Goal: Task Accomplishment & Management: Manage account settings

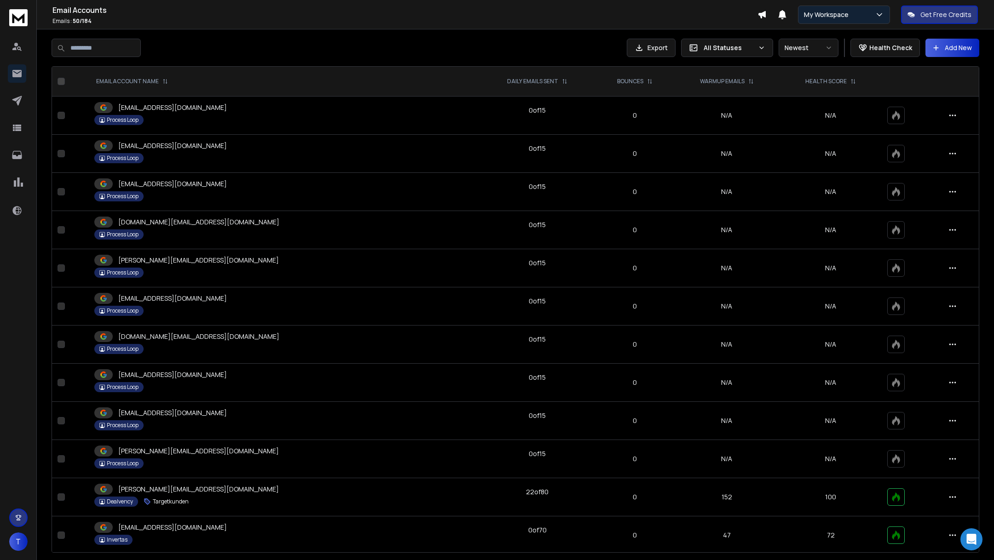
click at [835, 13] on p "My Workspace" at bounding box center [828, 14] width 48 height 9
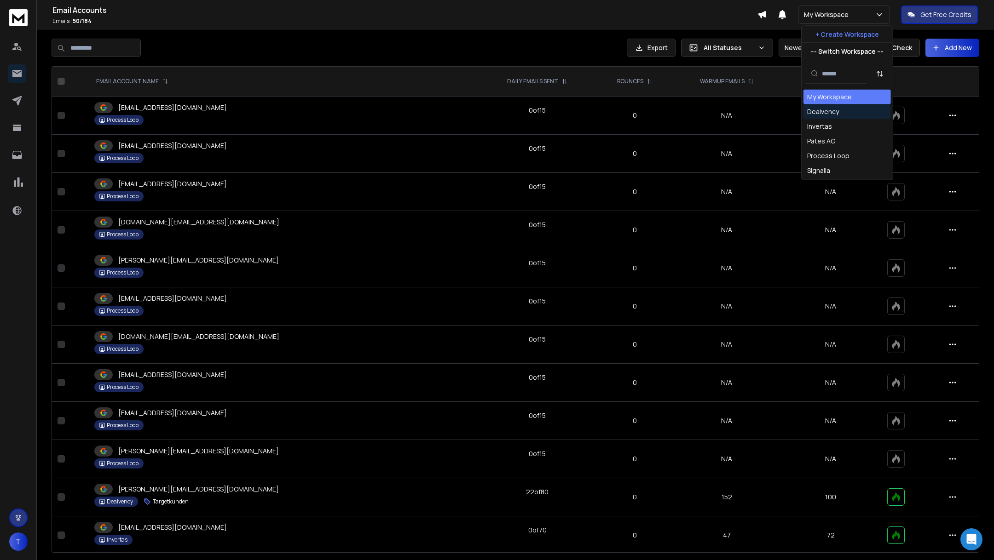
click at [817, 117] on div "Dealvency" at bounding box center [846, 111] width 87 height 15
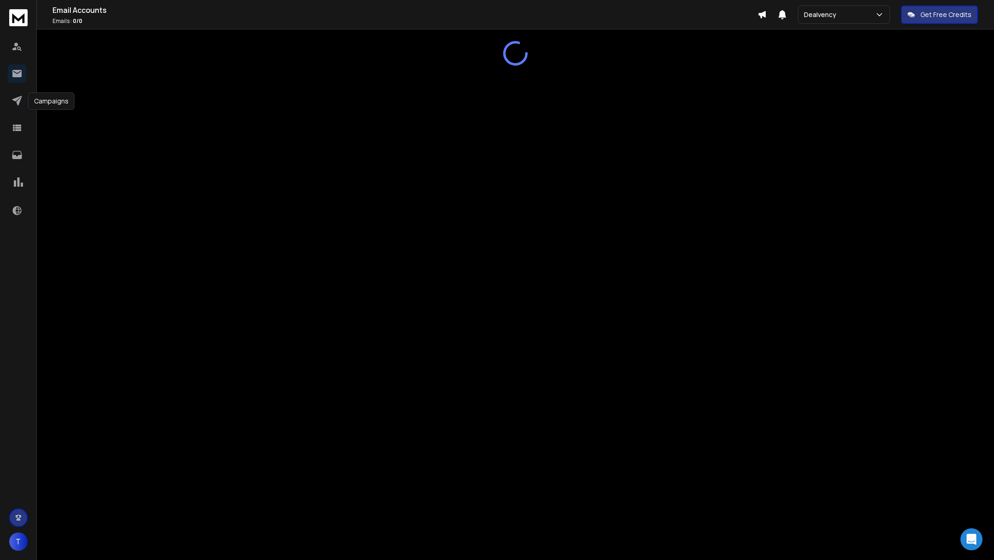
click at [14, 103] on icon at bounding box center [17, 100] width 11 height 11
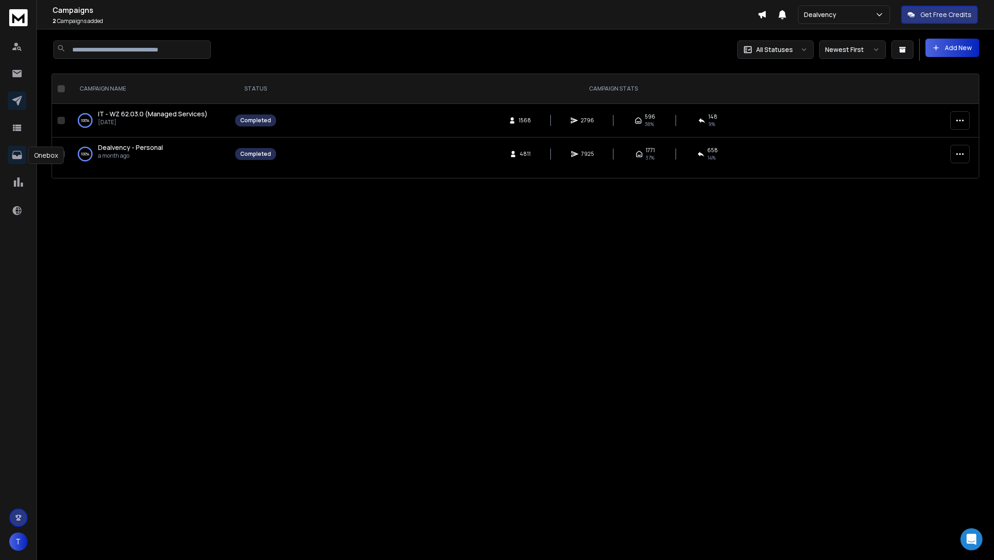
click at [21, 151] on icon at bounding box center [17, 155] width 11 height 11
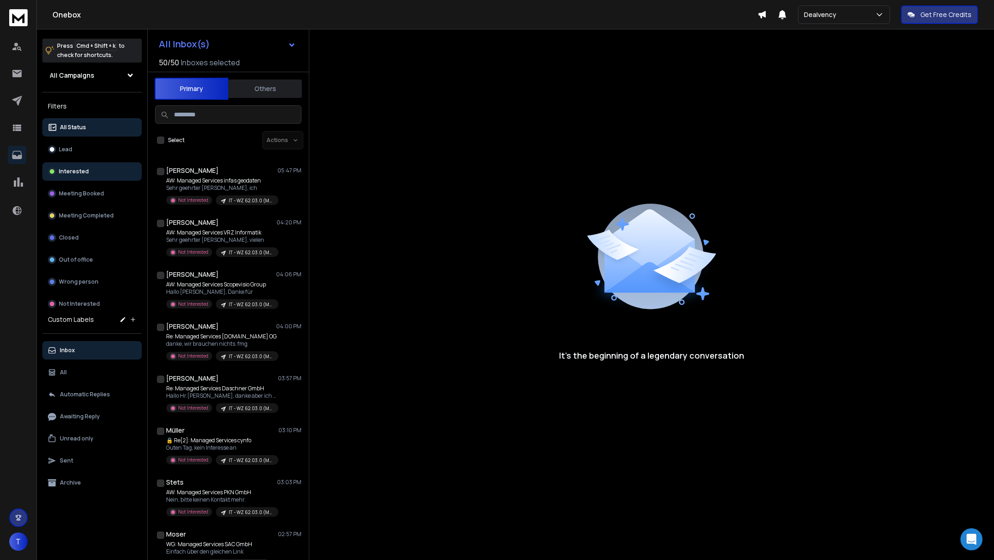
click at [95, 173] on button "Interested" at bounding box center [91, 171] width 99 height 18
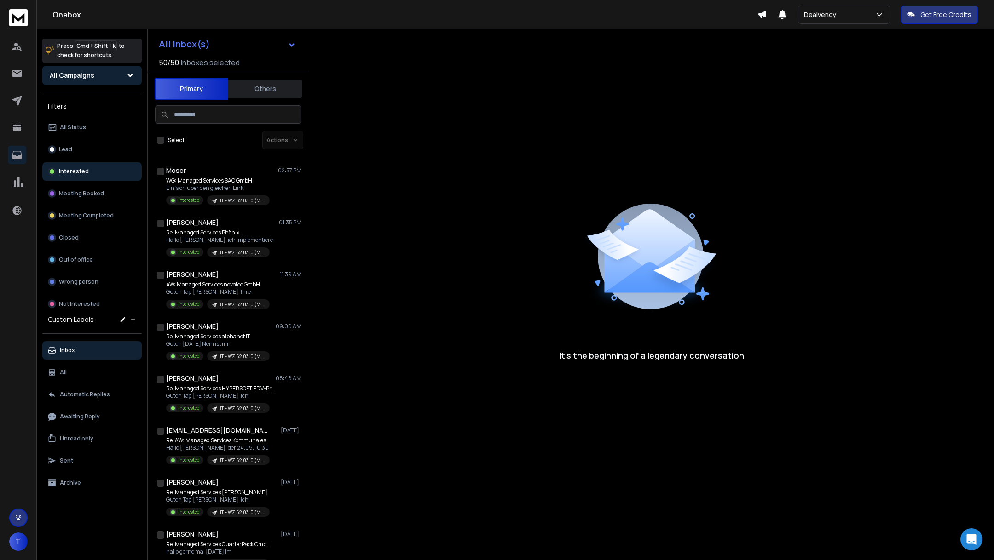
click at [112, 80] on button "All Campaigns" at bounding box center [91, 75] width 99 height 18
click at [112, 79] on button "All Campaigns" at bounding box center [91, 75] width 99 height 18
click at [122, 74] on button "All Campaigns" at bounding box center [91, 75] width 99 height 18
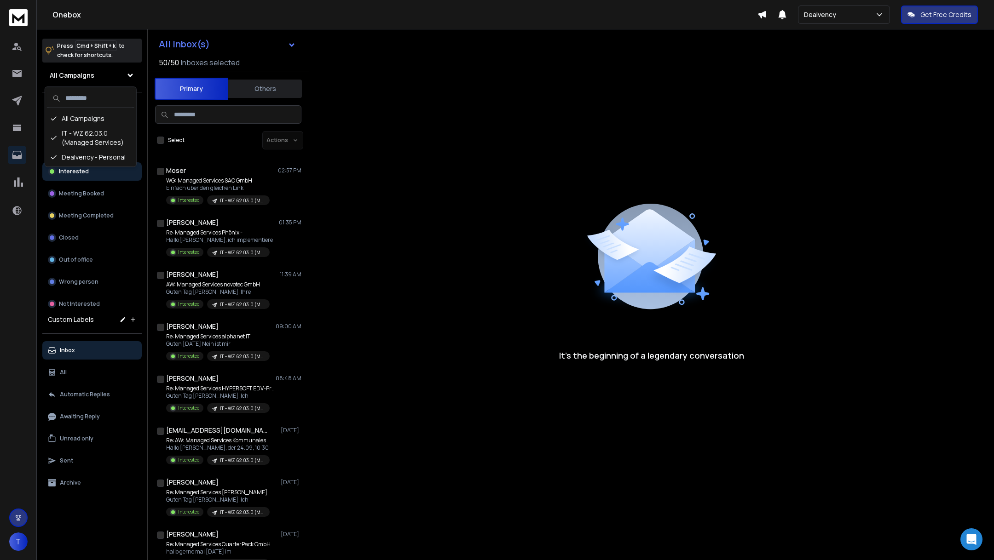
click at [144, 68] on div "Press Cmd + Shift + k to check for shortcuts. All Campaigns All Campaigns Filte…" at bounding box center [92, 309] width 110 height 560
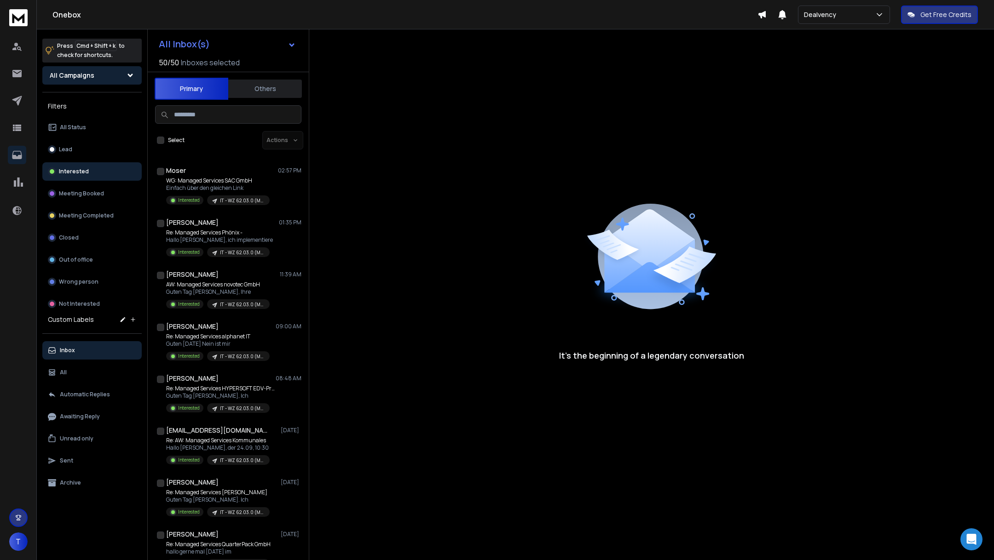
click at [108, 81] on button "All Campaigns" at bounding box center [91, 75] width 99 height 18
click at [109, 80] on button "All Campaigns" at bounding box center [91, 75] width 99 height 18
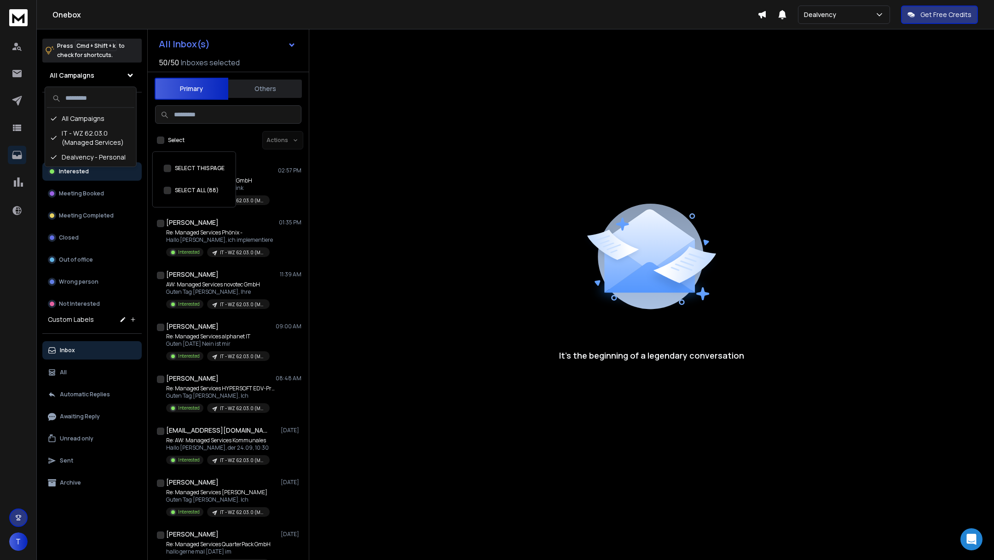
click at [422, 223] on div "It’s the beginning of a legendary conversation" at bounding box center [651, 267] width 685 height 476
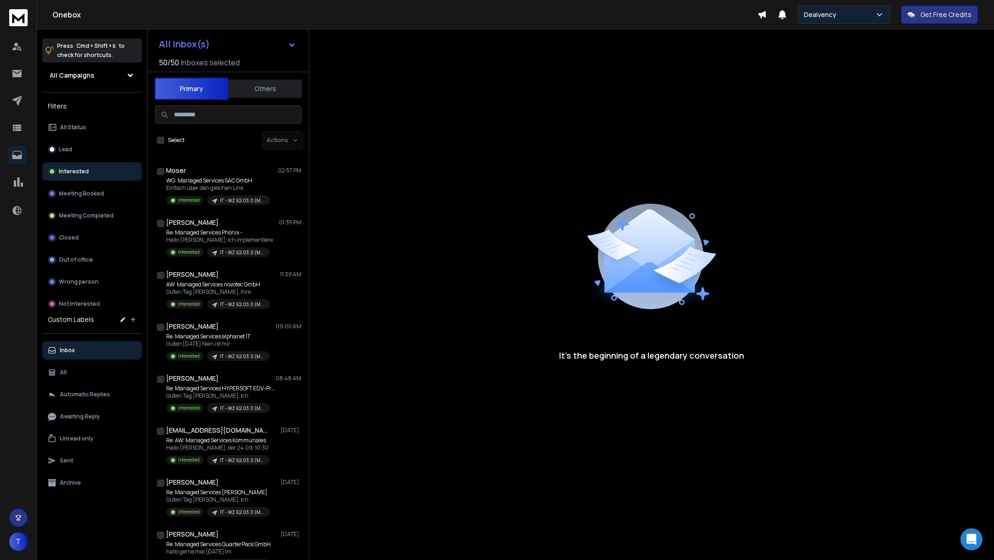
click at [850, 8] on button "Dealvency" at bounding box center [844, 15] width 92 height 18
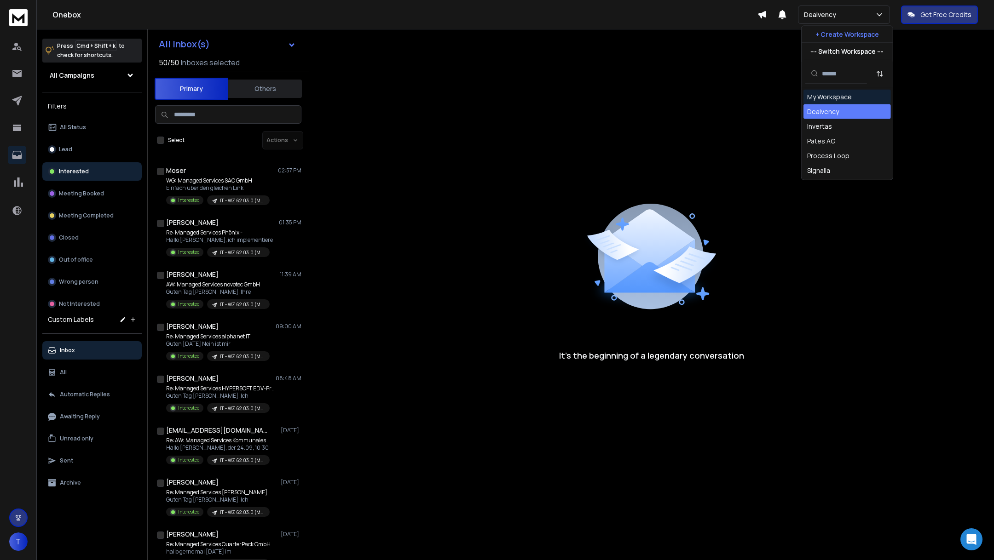
click at [860, 92] on div "My Workspace" at bounding box center [846, 97] width 87 height 15
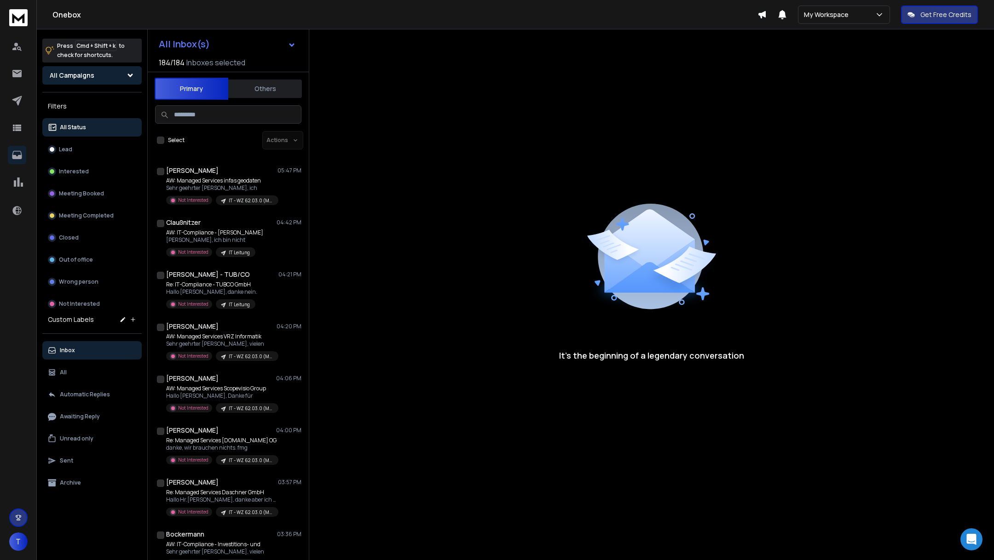
click at [108, 80] on button "All Campaigns" at bounding box center [91, 75] width 99 height 18
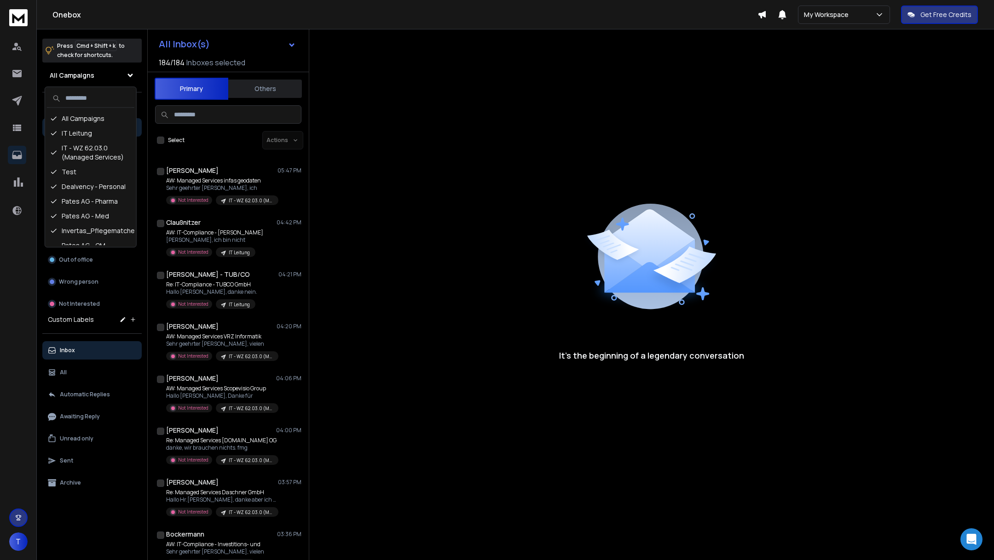
click at [534, 242] on div at bounding box center [652, 256] width 240 height 167
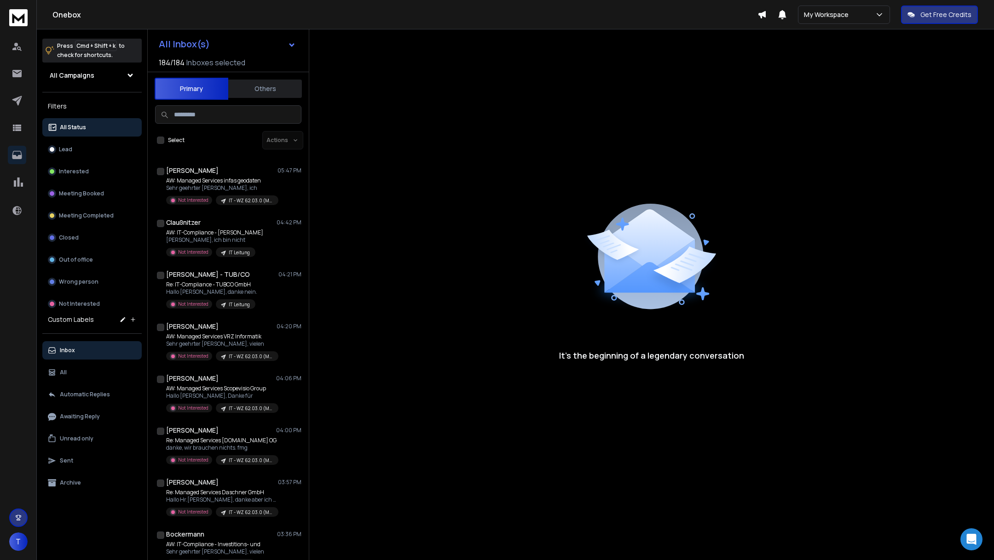
click at [130, 321] on icon at bounding box center [133, 319] width 6 height 6
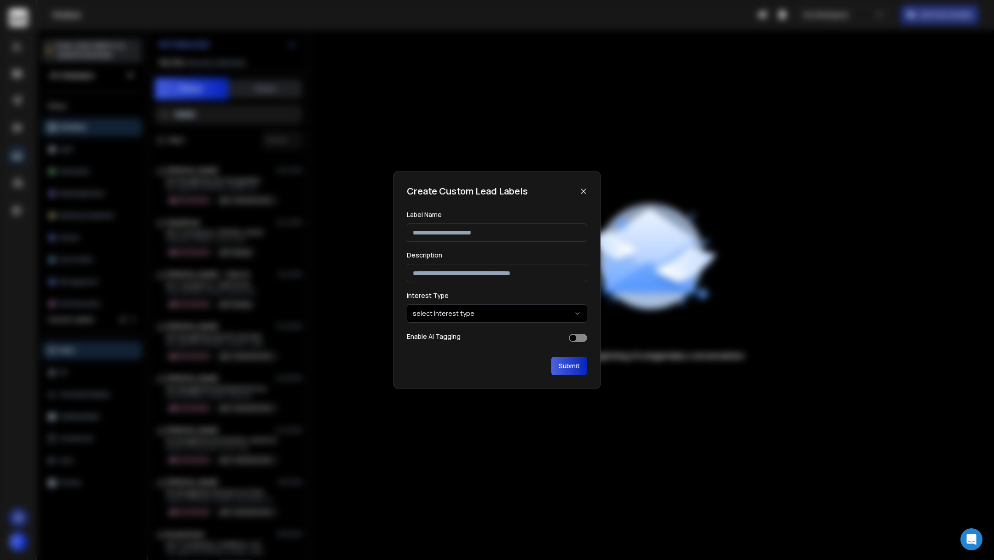
click at [585, 193] on icon at bounding box center [583, 191] width 7 height 7
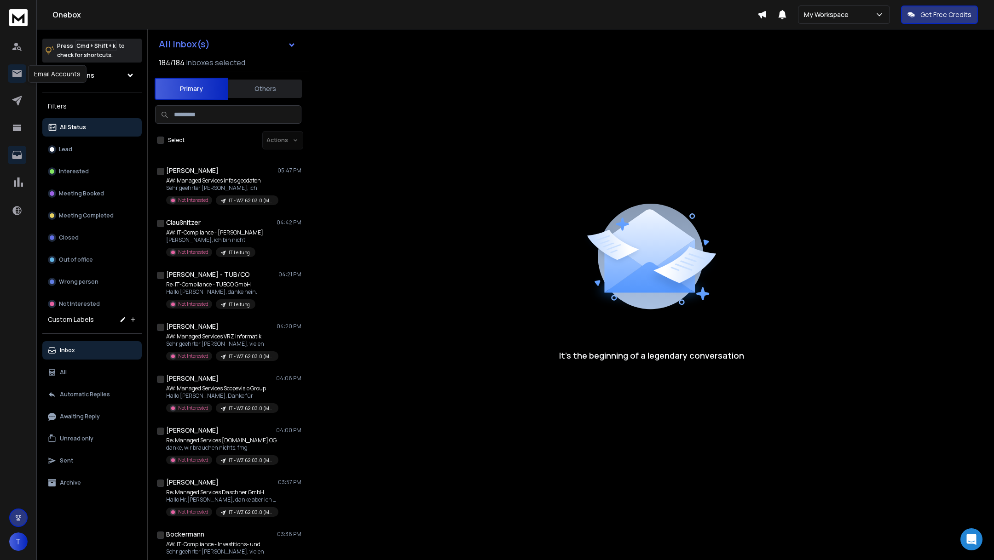
click at [14, 77] on icon at bounding box center [16, 73] width 9 height 7
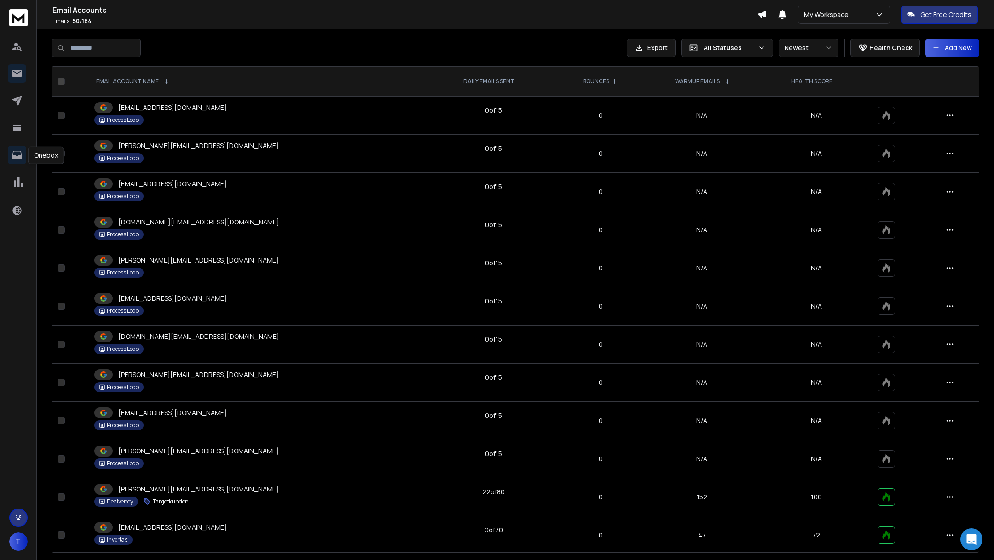
click at [17, 153] on icon at bounding box center [17, 155] width 11 height 11
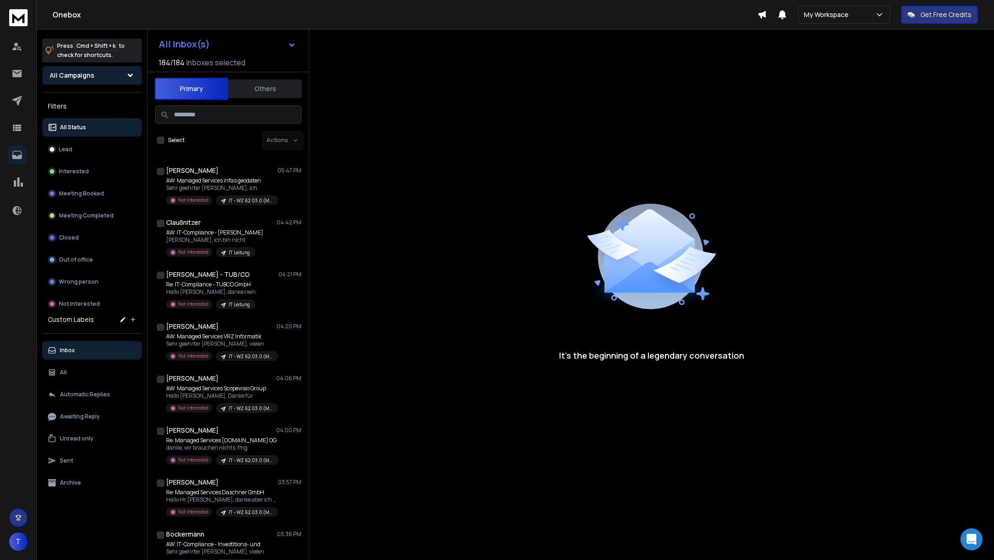
click at [129, 72] on icon at bounding box center [130, 75] width 8 height 8
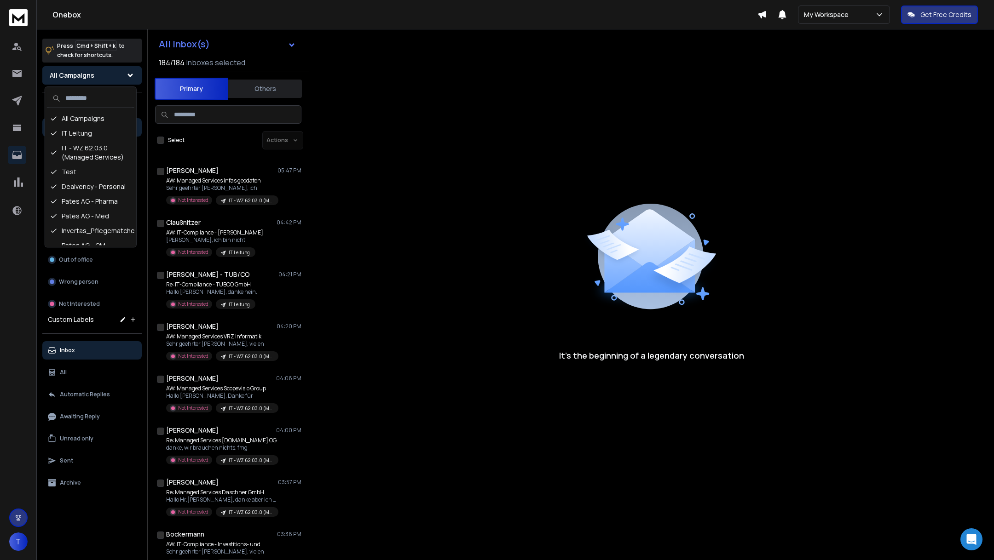
click at [127, 72] on icon at bounding box center [130, 75] width 8 height 8
click at [251, 91] on button "Others" at bounding box center [265, 89] width 74 height 20
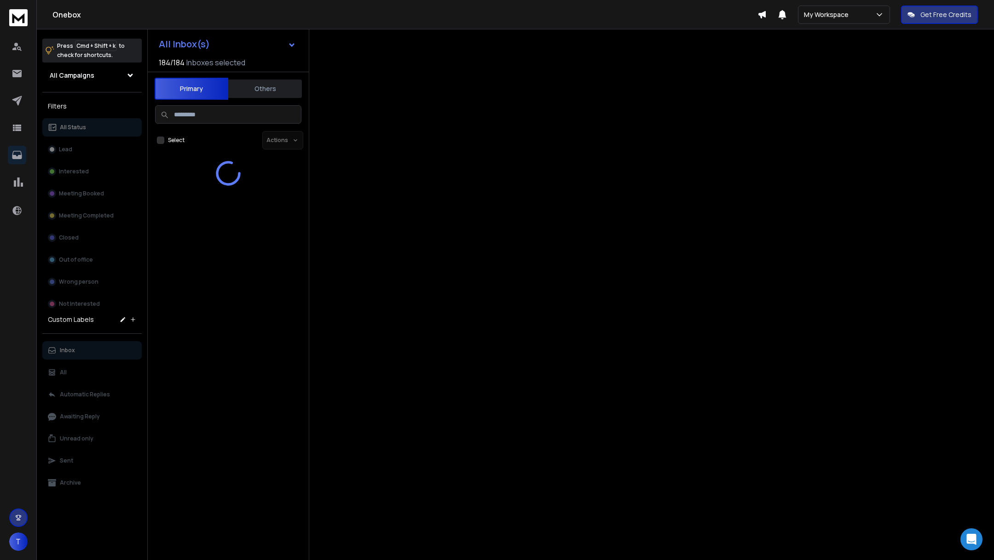
click at [201, 81] on button "Primary" at bounding box center [192, 89] width 74 height 22
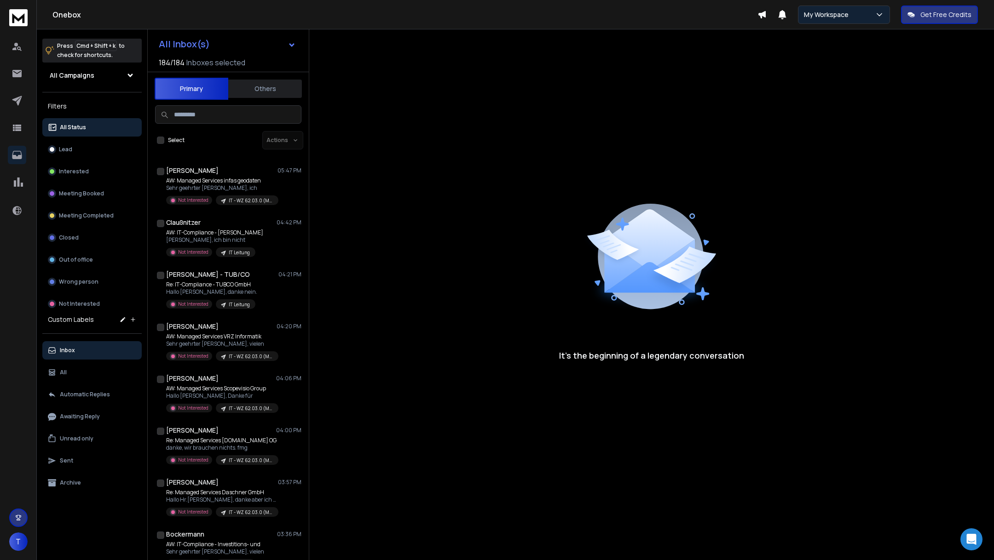
click at [874, 23] on button "My Workspace" at bounding box center [844, 15] width 92 height 18
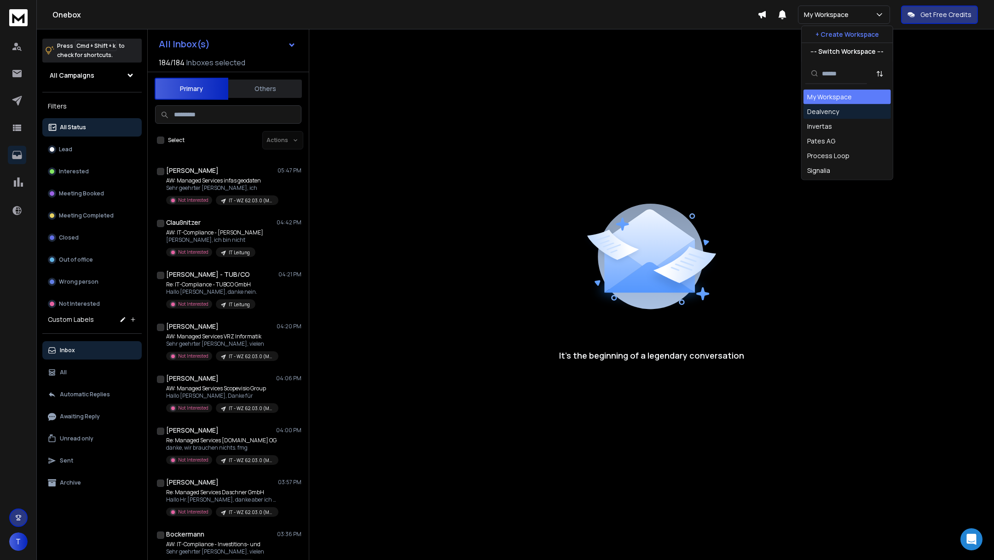
click at [835, 111] on div "Dealvency" at bounding box center [823, 111] width 32 height 9
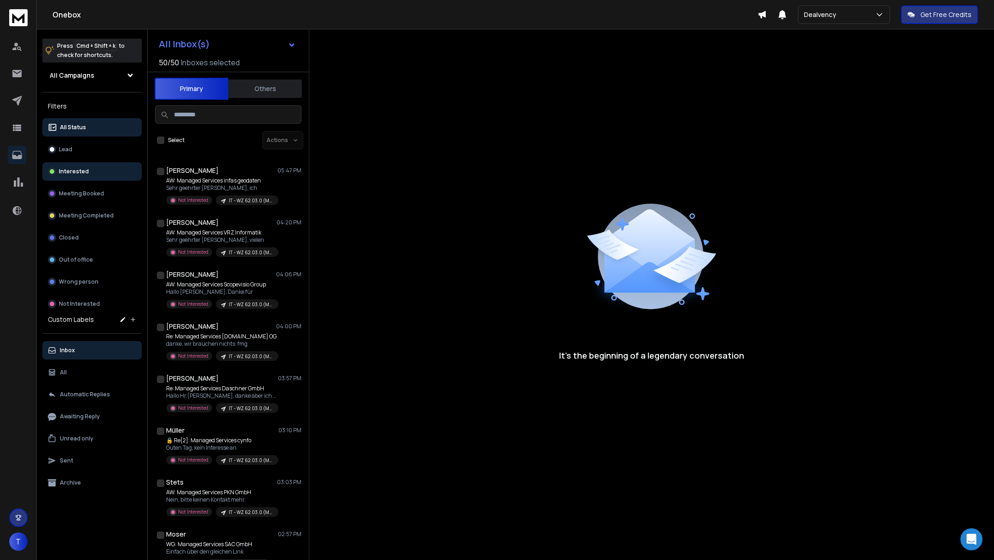
click at [89, 166] on button "Interested" at bounding box center [91, 171] width 99 height 18
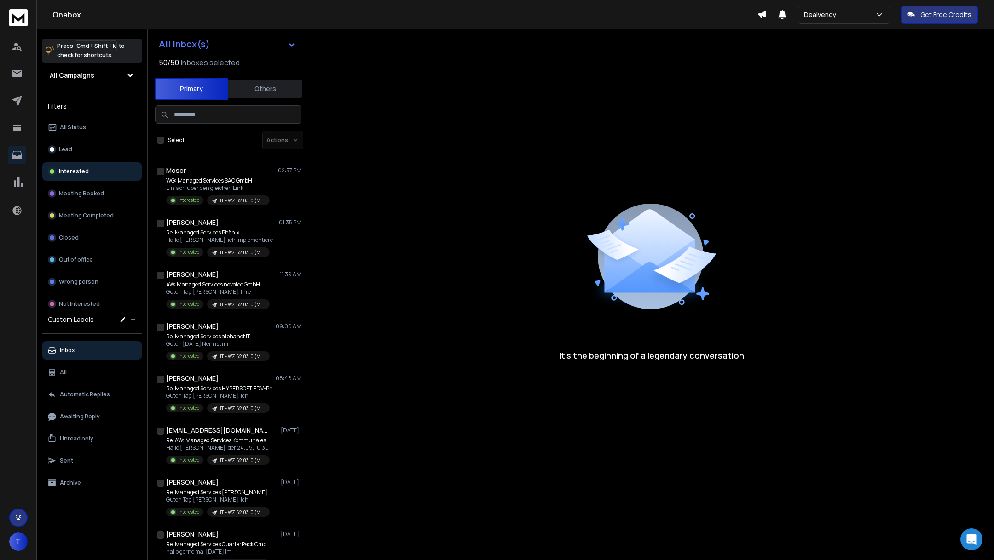
click at [220, 66] on h3 "Inboxes selected" at bounding box center [210, 62] width 59 height 11
click at [237, 58] on h3 "Inboxes selected" at bounding box center [210, 62] width 59 height 11
click at [268, 44] on button "All Inbox(s)" at bounding box center [227, 44] width 152 height 18
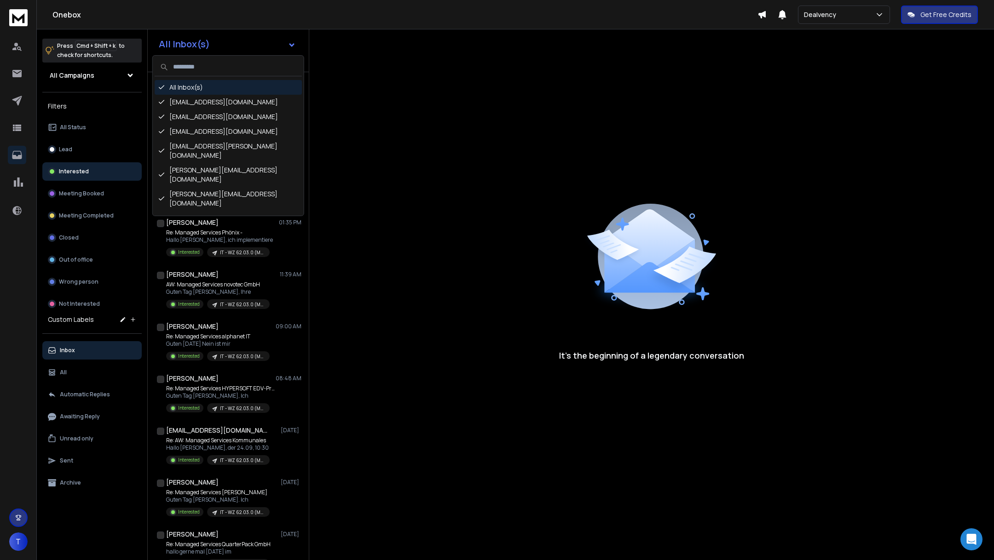
click at [253, 92] on div "All Inbox(s)" at bounding box center [228, 87] width 147 height 15
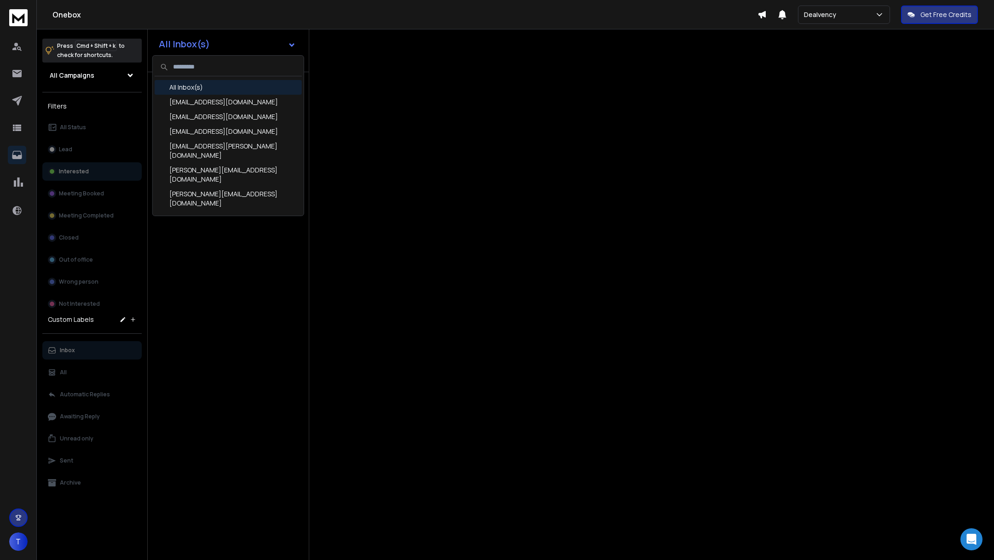
click at [253, 92] on div "All Inbox(s)" at bounding box center [228, 87] width 147 height 15
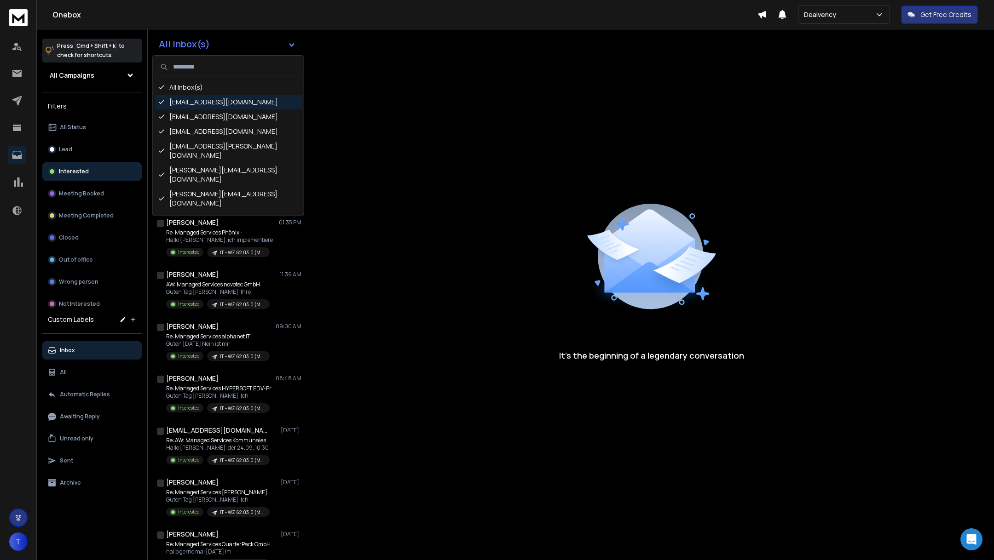
click at [253, 103] on div "[EMAIL_ADDRESS][DOMAIN_NAME]" at bounding box center [228, 102] width 147 height 15
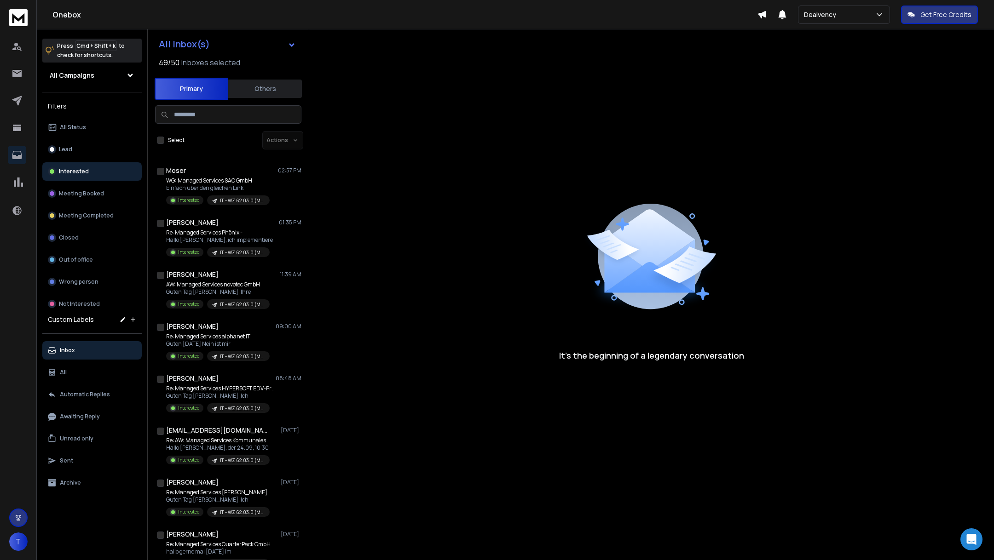
click at [247, 65] on div "49 / 50 Inboxes selected" at bounding box center [228, 62] width 139 height 11
click at [213, 44] on button "All Inbox(s)" at bounding box center [227, 44] width 152 height 18
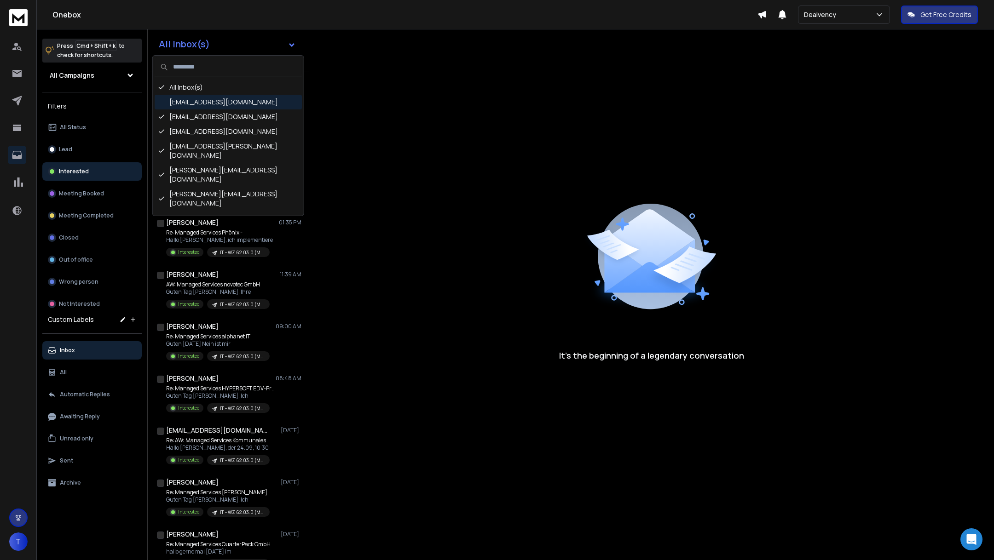
click at [209, 104] on div "[EMAIL_ADDRESS][DOMAIN_NAME]" at bounding box center [228, 102] width 147 height 15
click at [449, 173] on div "It’s the beginning of a legendary conversation" at bounding box center [651, 267] width 685 height 476
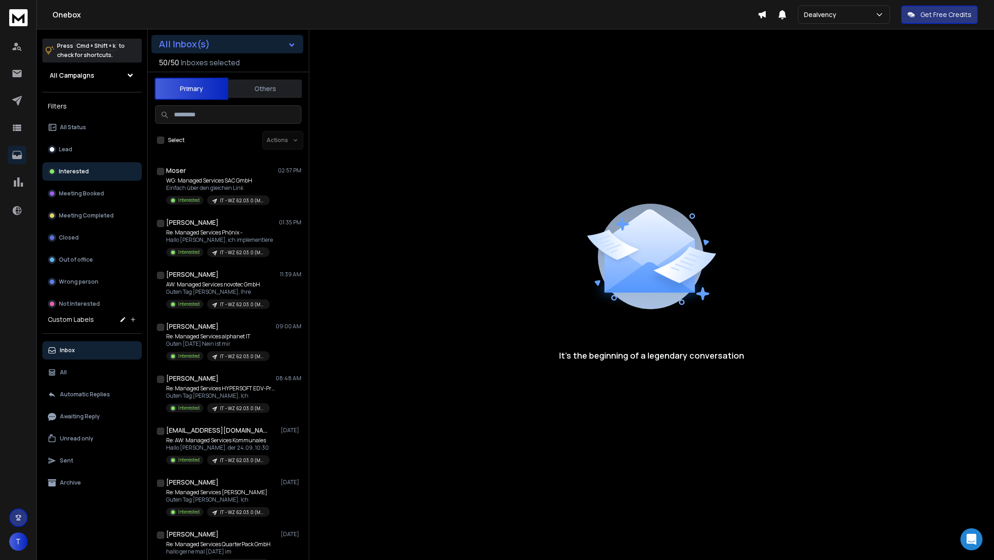
click at [193, 48] on div "All Inbox(s)" at bounding box center [184, 44] width 51 height 9
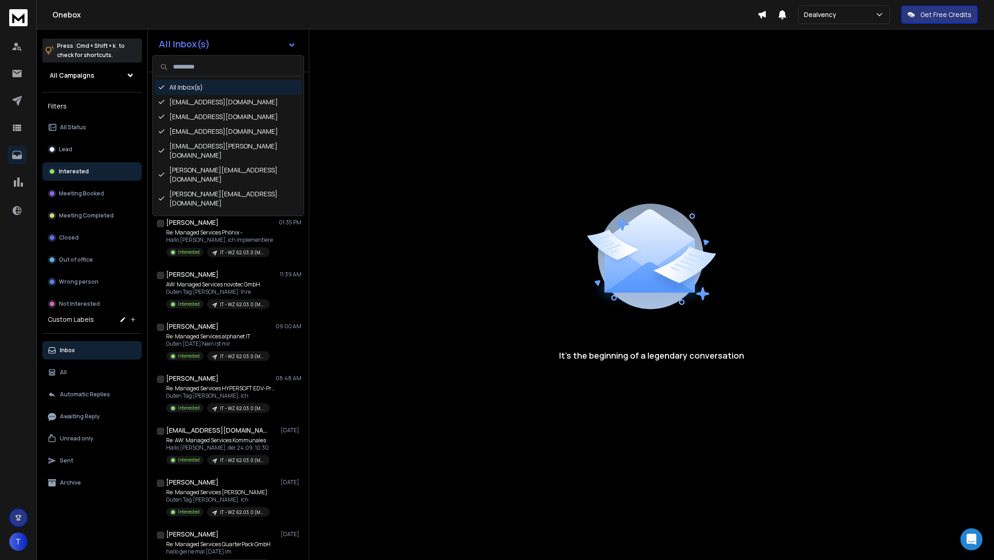
click at [216, 88] on div "All Inbox(s)" at bounding box center [228, 87] width 147 height 15
click at [213, 102] on div "[EMAIL_ADDRESS][DOMAIN_NAME]" at bounding box center [228, 102] width 147 height 15
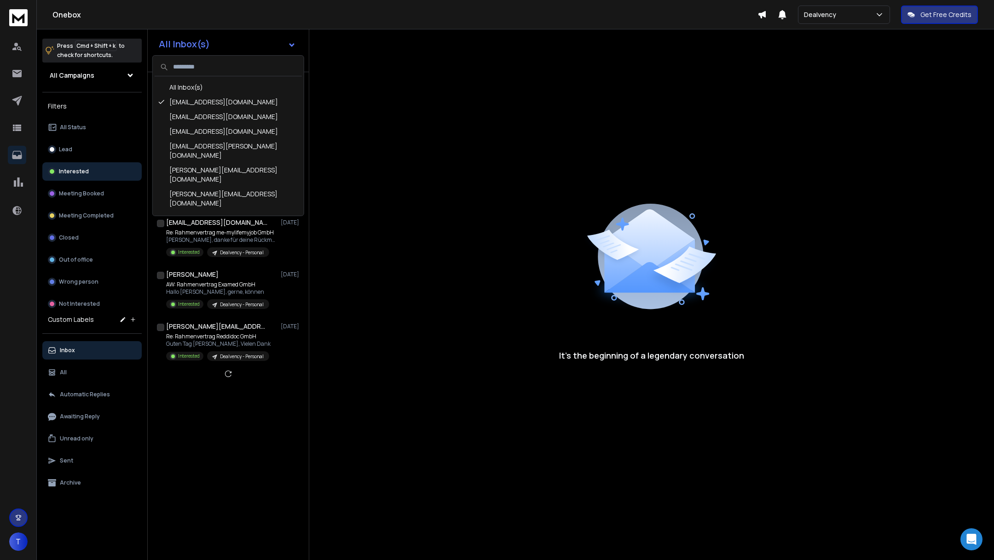
click at [347, 115] on div "It’s the beginning of a legendary conversation" at bounding box center [651, 267] width 685 height 476
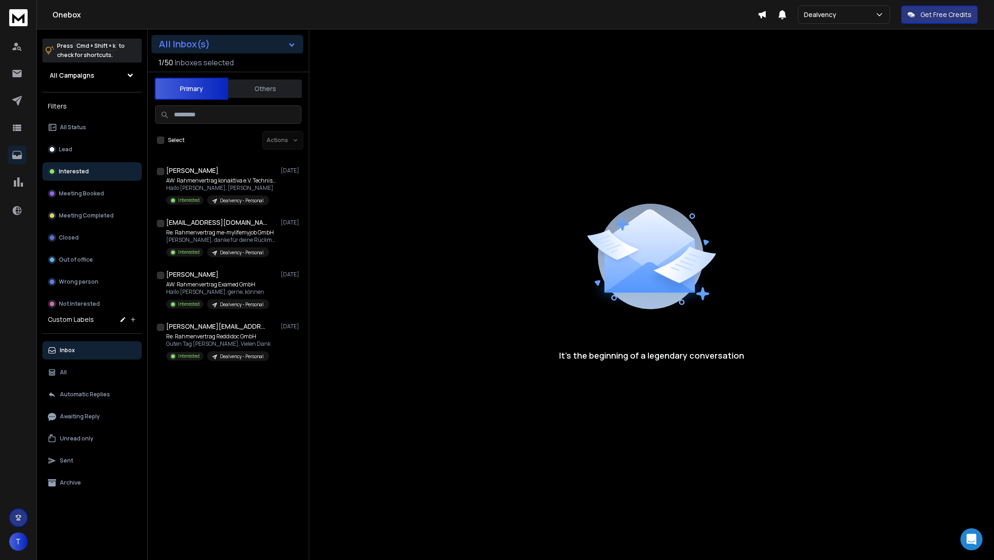
click at [243, 44] on button "All Inbox(s)" at bounding box center [227, 44] width 152 height 18
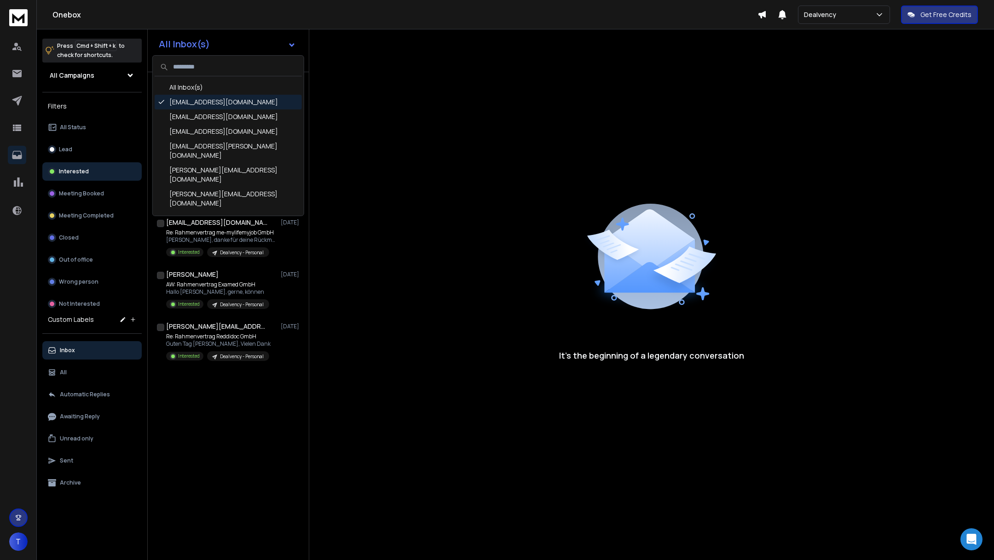
click at [213, 108] on div "[EMAIL_ADDRESS][DOMAIN_NAME]" at bounding box center [228, 102] width 147 height 15
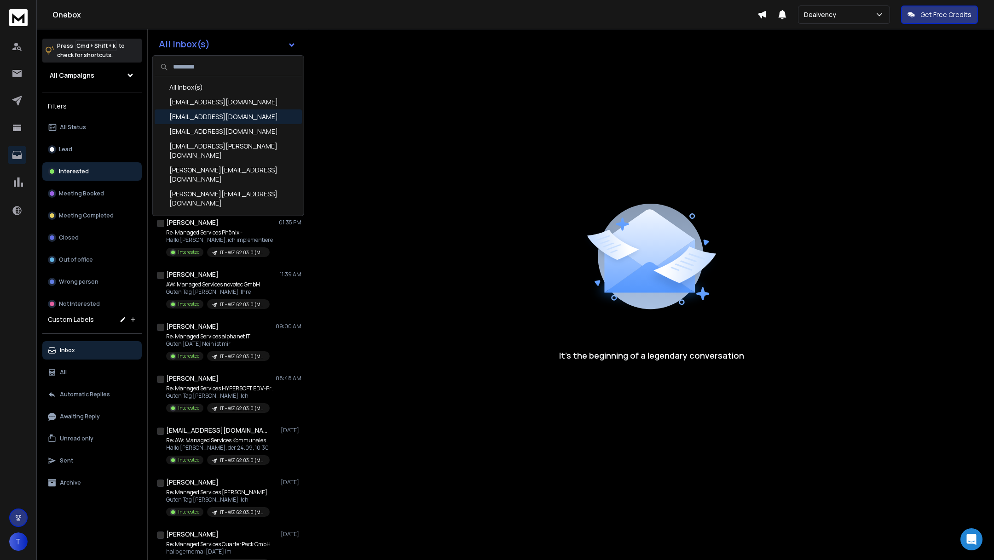
click at [218, 118] on div "[EMAIL_ADDRESS][DOMAIN_NAME]" at bounding box center [228, 116] width 147 height 15
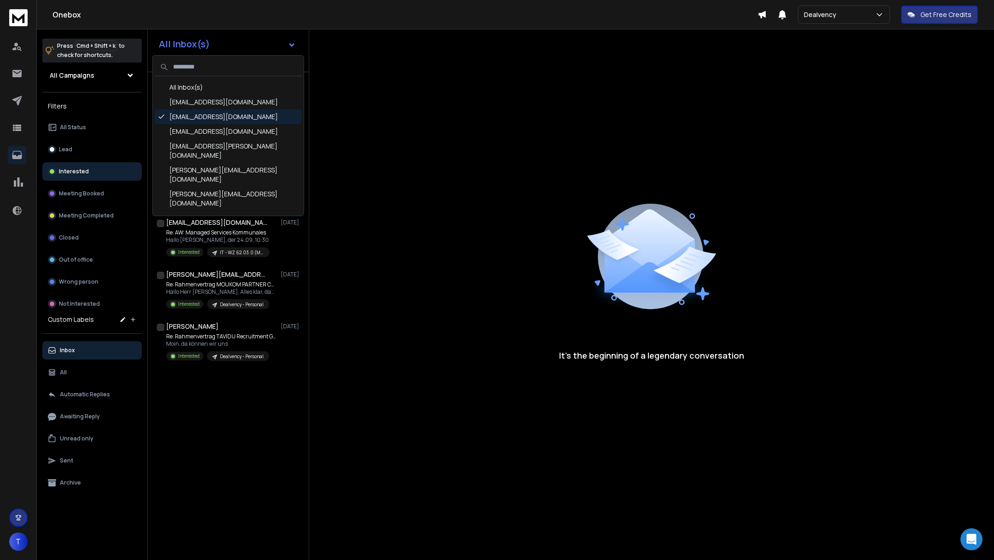
click at [197, 115] on div "[EMAIL_ADDRESS][DOMAIN_NAME]" at bounding box center [228, 116] width 147 height 15
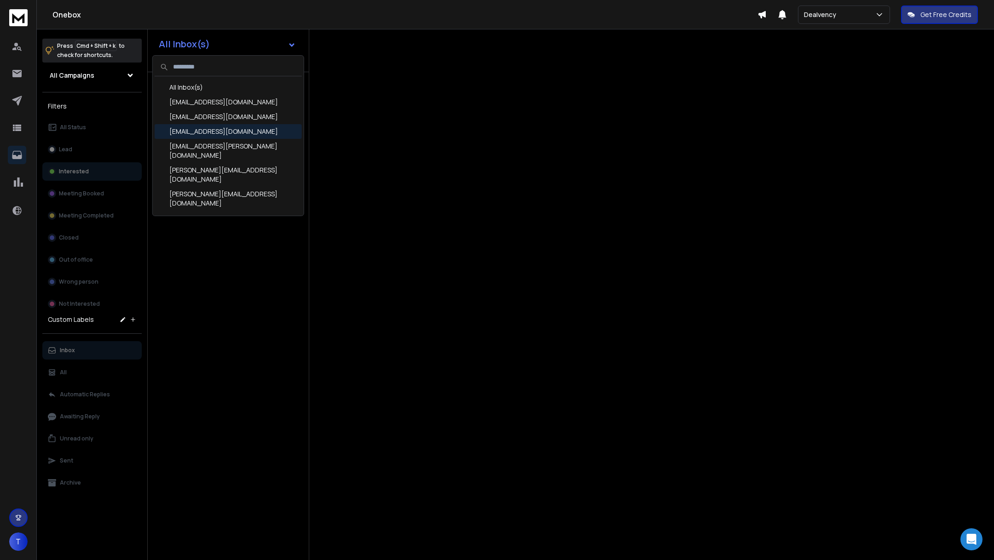
click at [197, 127] on div "[EMAIL_ADDRESS][DOMAIN_NAME]" at bounding box center [228, 131] width 147 height 15
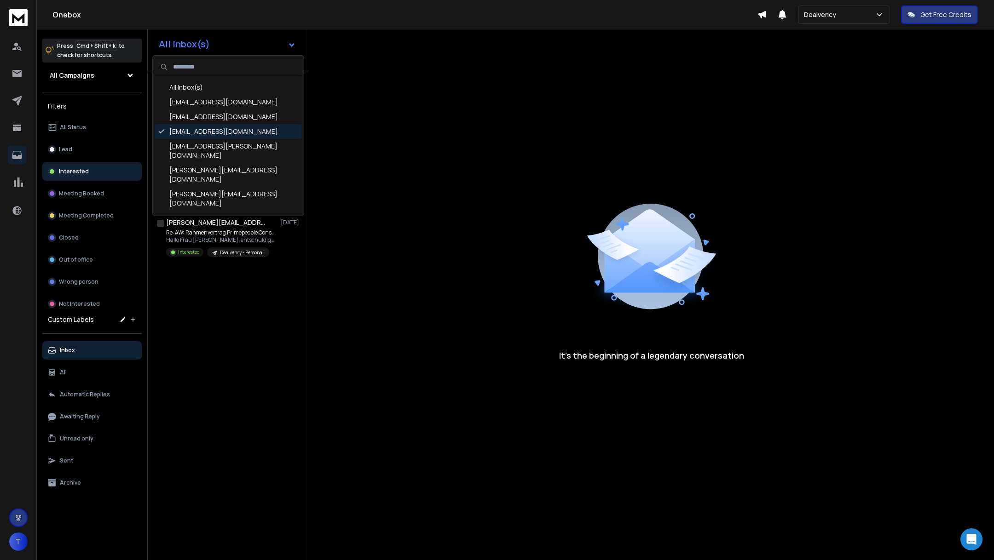
click at [198, 132] on div "[EMAIL_ADDRESS][DOMAIN_NAME]" at bounding box center [228, 131] width 147 height 15
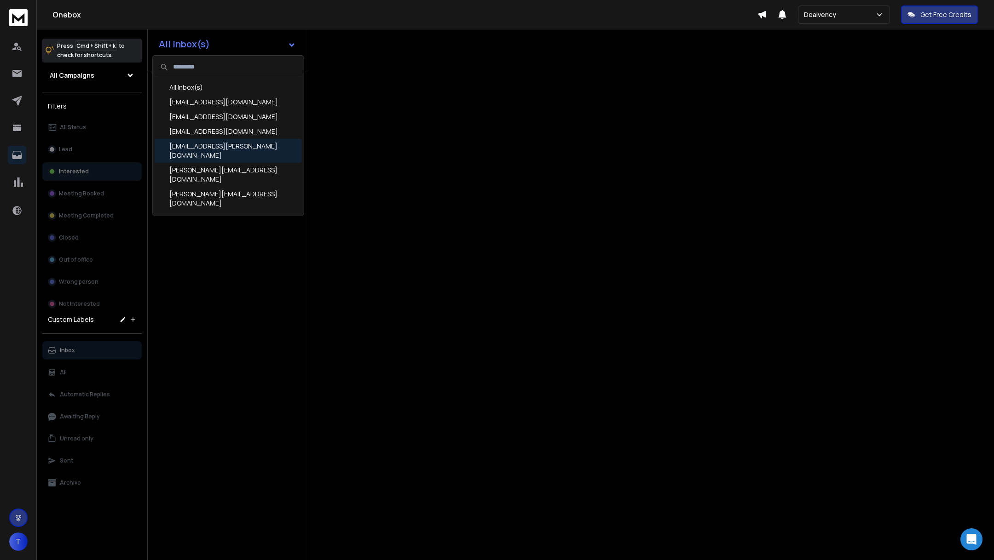
click at [198, 148] on div "[EMAIL_ADDRESS][PERSON_NAME][DOMAIN_NAME]" at bounding box center [228, 151] width 147 height 24
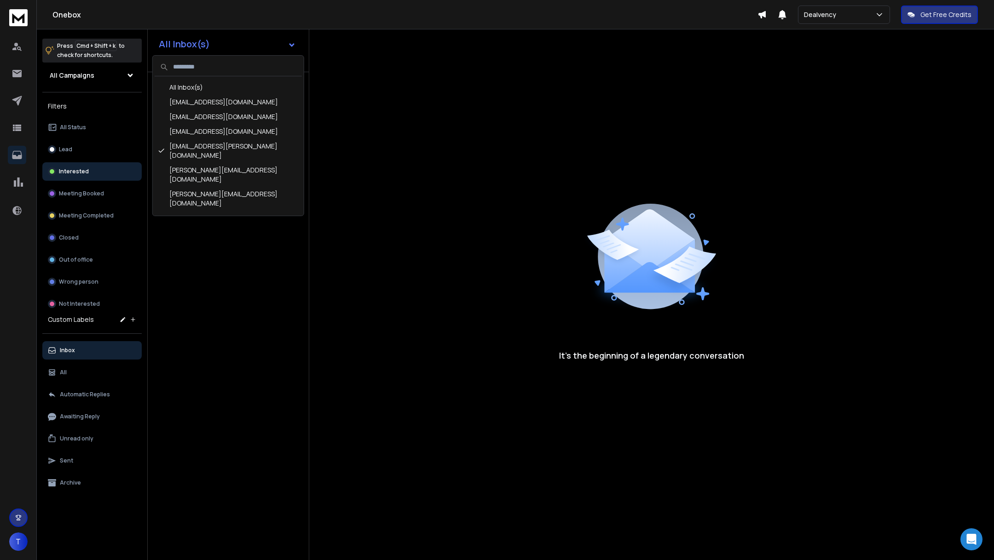
click at [403, 233] on div "It’s the beginning of a legendary conversation" at bounding box center [651, 267] width 685 height 476
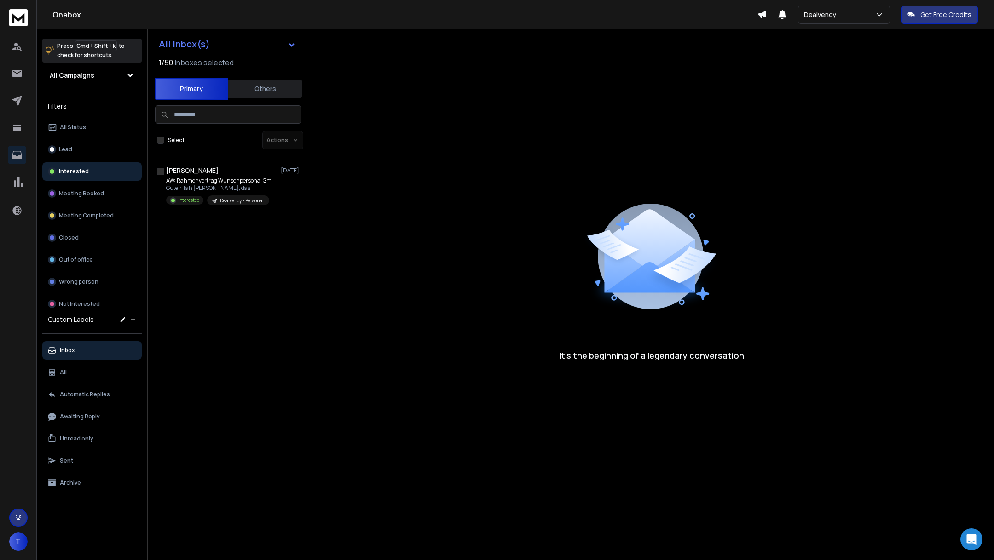
click at [212, 60] on h3 "Inboxes selected" at bounding box center [204, 62] width 59 height 11
click at [222, 44] on button "All Inbox(s)" at bounding box center [227, 44] width 152 height 18
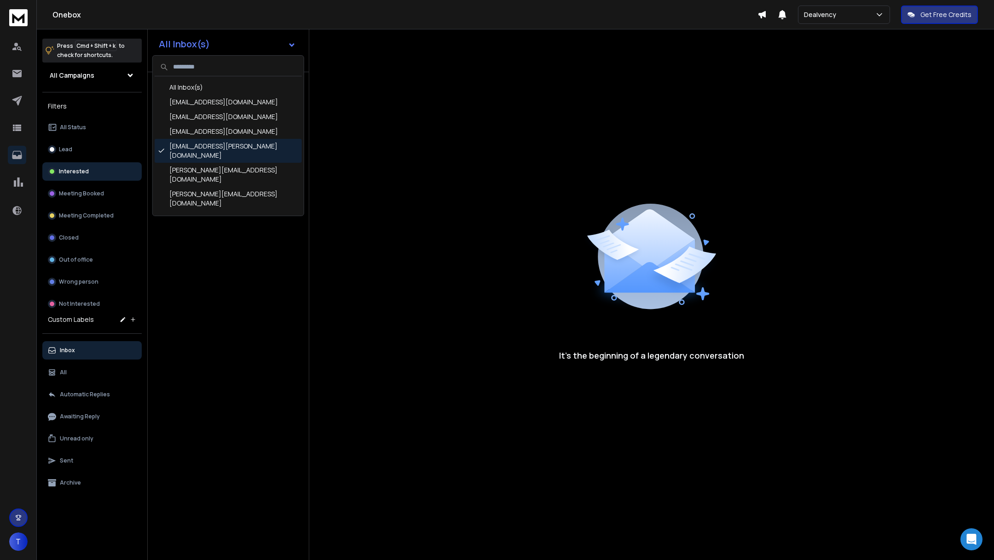
click at [228, 149] on div "[EMAIL_ADDRESS][PERSON_NAME][DOMAIN_NAME]" at bounding box center [228, 151] width 147 height 24
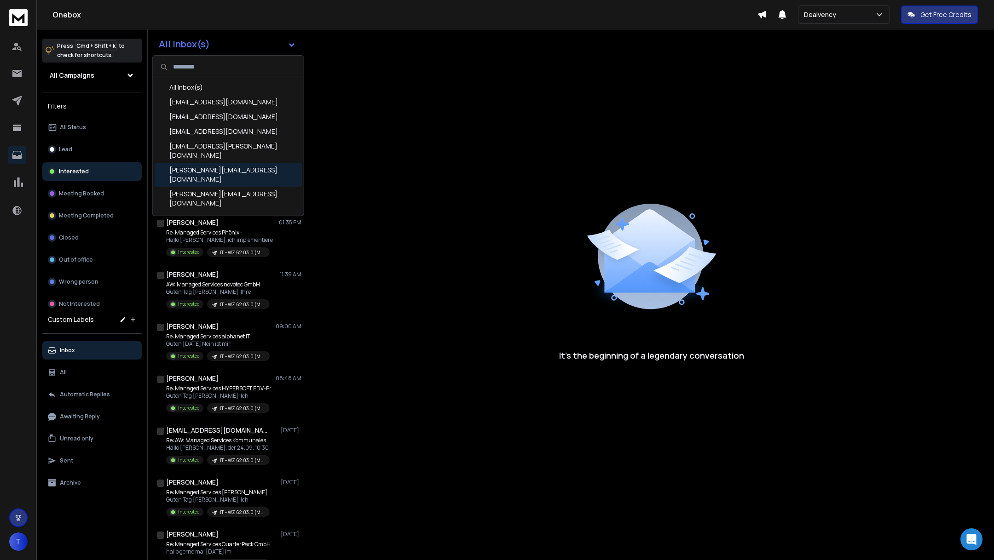
click at [226, 176] on div "[PERSON_NAME][EMAIL_ADDRESS][DOMAIN_NAME]" at bounding box center [228, 175] width 147 height 24
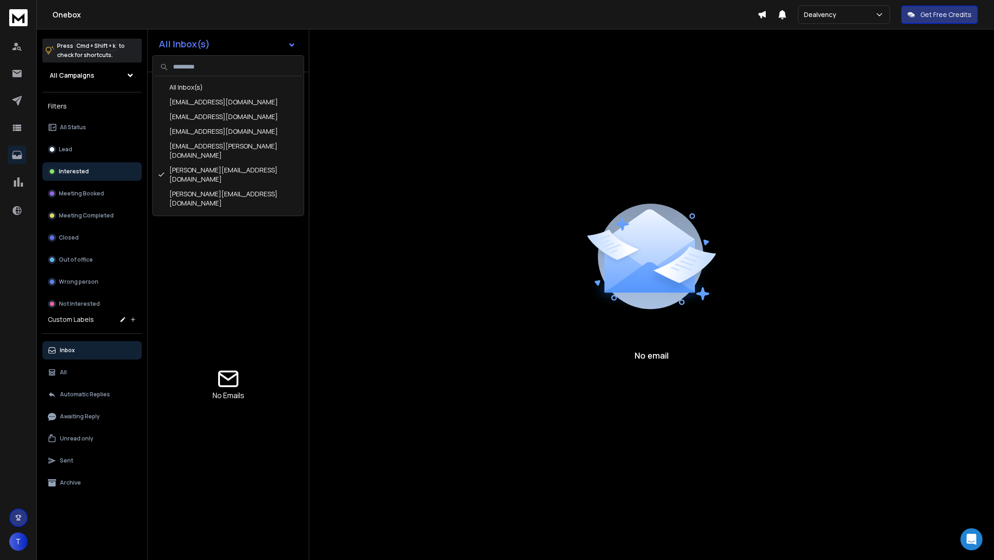
click at [390, 190] on div "No email" at bounding box center [651, 267] width 685 height 476
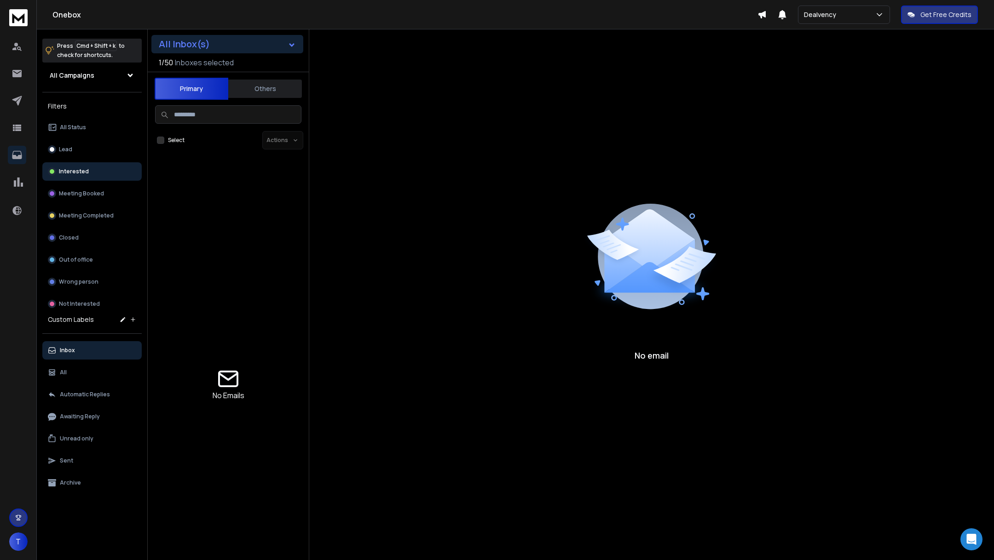
click at [218, 47] on button "All Inbox(s)" at bounding box center [227, 44] width 152 height 18
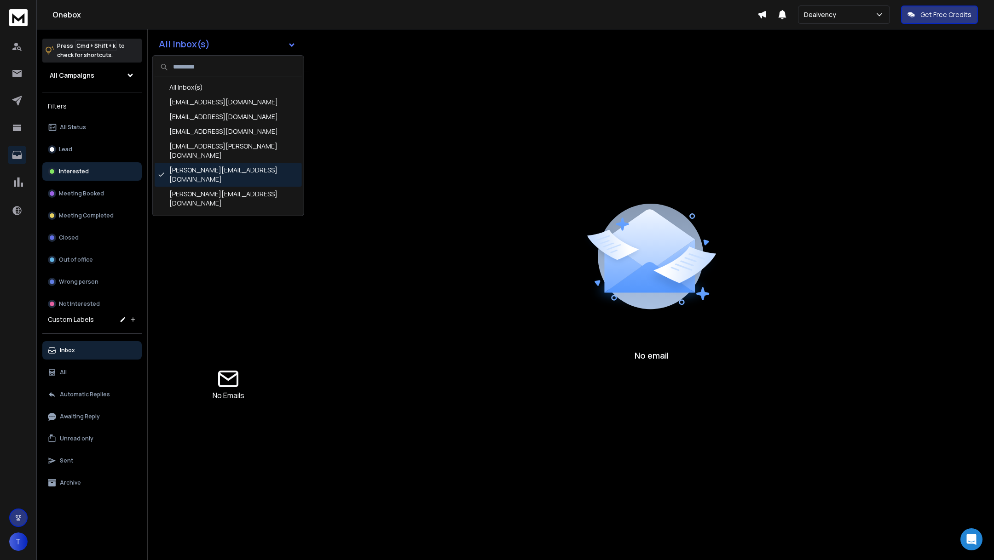
click at [252, 170] on div "[PERSON_NAME][EMAIL_ADDRESS][DOMAIN_NAME]" at bounding box center [228, 175] width 147 height 24
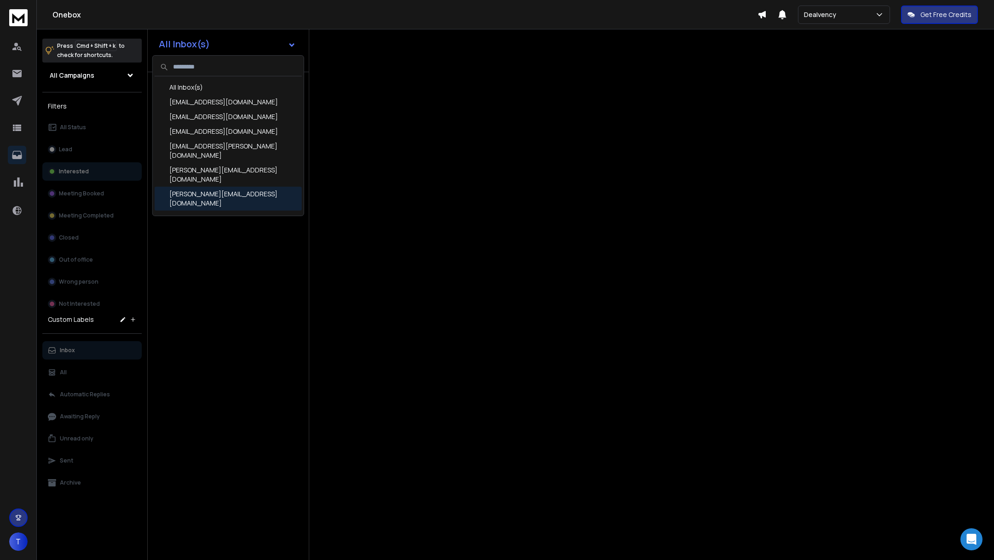
click at [255, 187] on div "[PERSON_NAME][EMAIL_ADDRESS][DOMAIN_NAME]" at bounding box center [228, 199] width 147 height 24
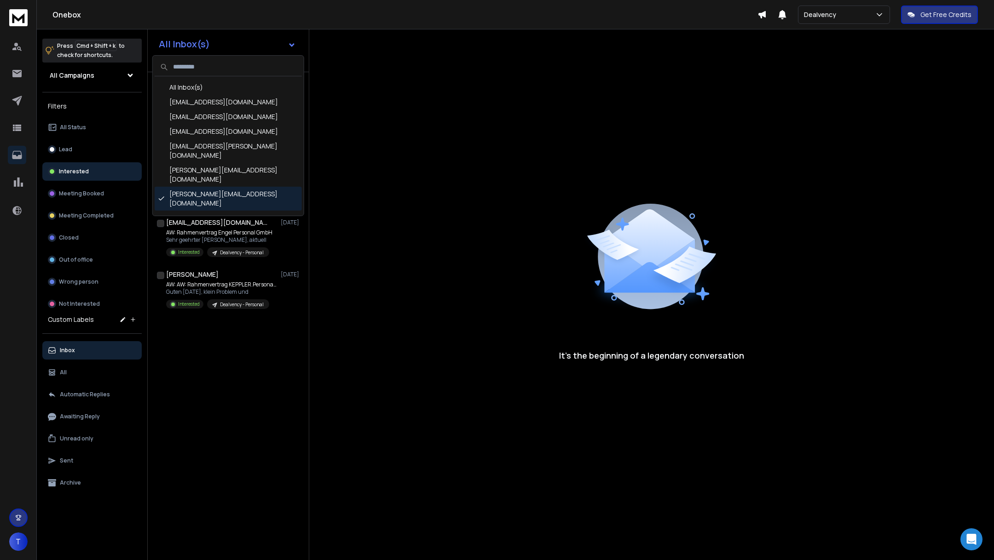
click at [236, 187] on div "[PERSON_NAME][EMAIL_ADDRESS][DOMAIN_NAME]" at bounding box center [228, 199] width 147 height 24
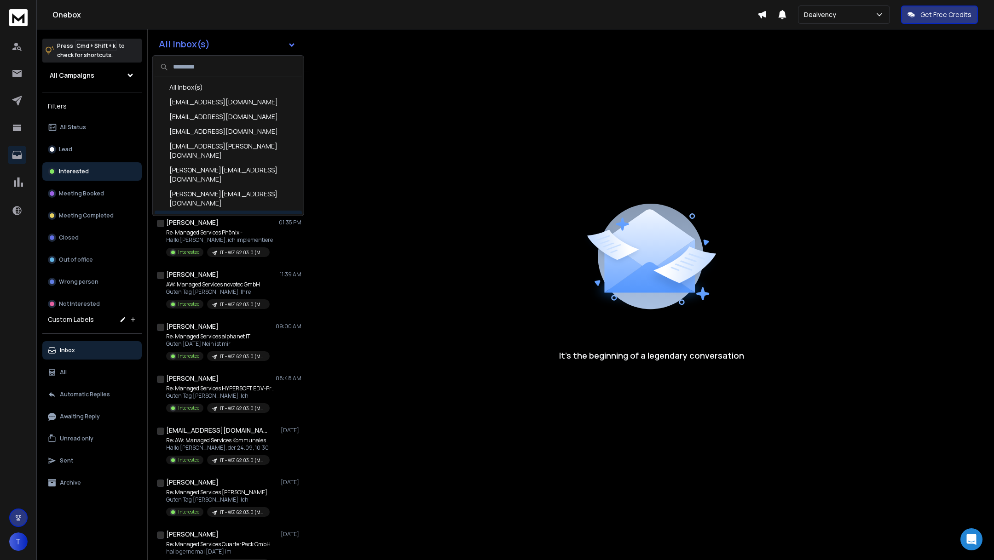
click at [245, 211] on div "[PERSON_NAME][EMAIL_ADDRESS][DOMAIN_NAME]" at bounding box center [228, 223] width 147 height 24
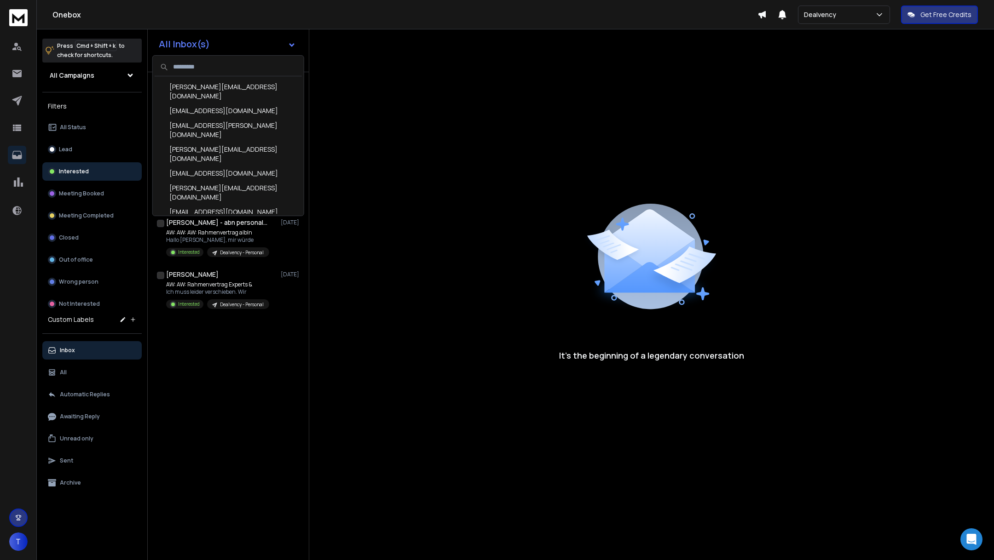
click at [260, 243] on div "[EMAIL_ADDRESS][DOMAIN_NAME]" at bounding box center [228, 250] width 147 height 15
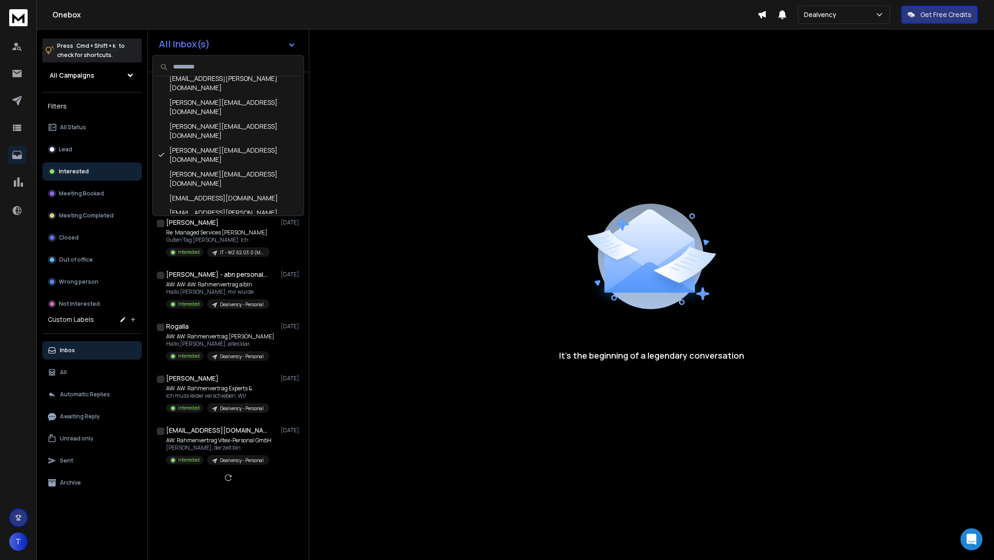
scroll to position [58, 0]
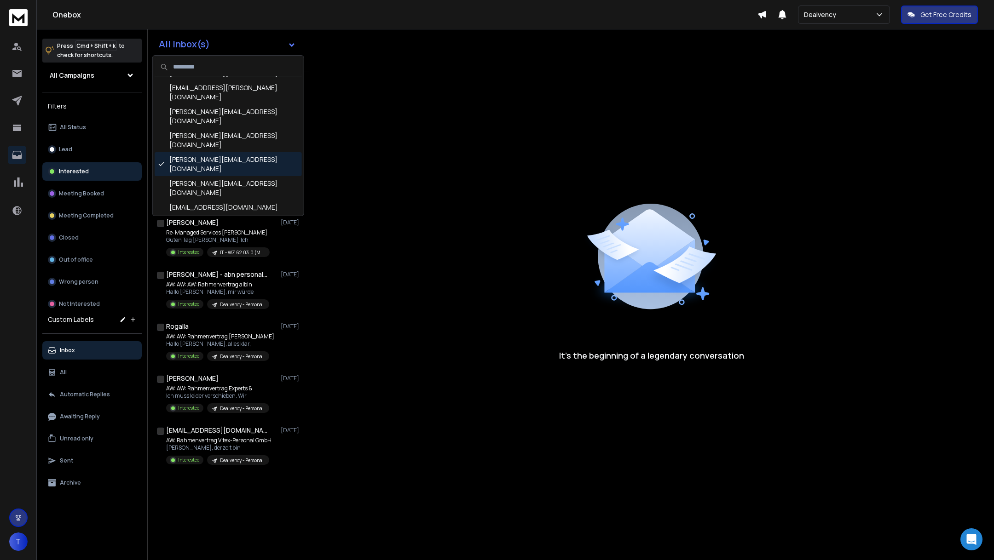
click at [208, 152] on div "[PERSON_NAME][EMAIL_ADDRESS][DOMAIN_NAME]" at bounding box center [228, 164] width 147 height 24
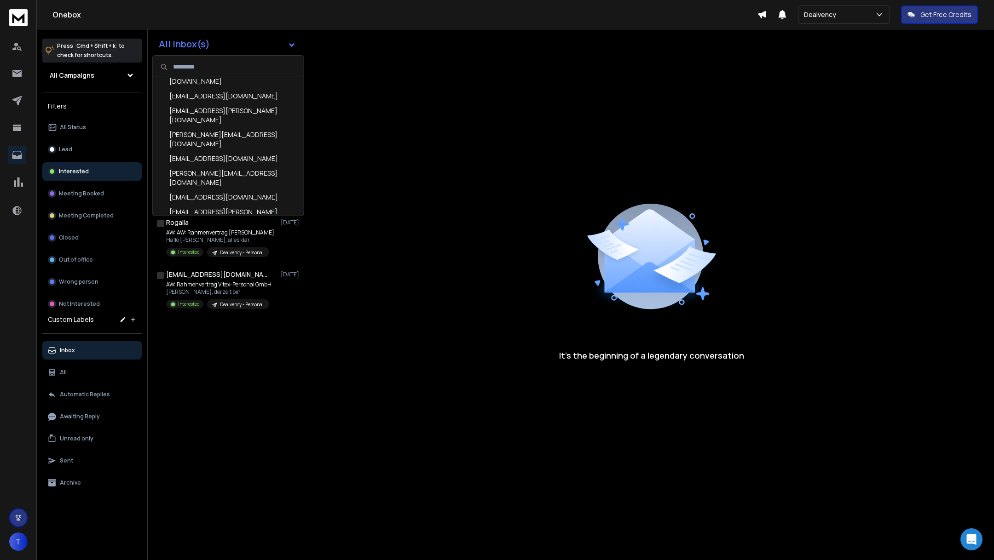
scroll to position [207, 0]
click at [283, 206] on div "[EMAIL_ADDRESS][PERSON_NAME][DOMAIN_NAME]" at bounding box center [228, 218] width 147 height 24
click at [260, 191] on div "[EMAIL_ADDRESS][DOMAIN_NAME]" at bounding box center [228, 198] width 147 height 15
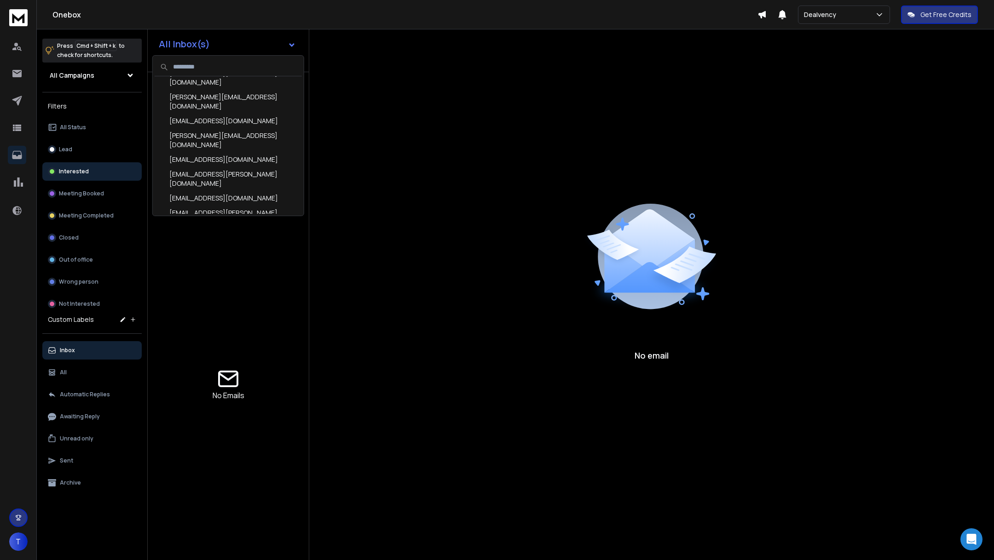
click at [409, 162] on div "No email" at bounding box center [651, 267] width 685 height 476
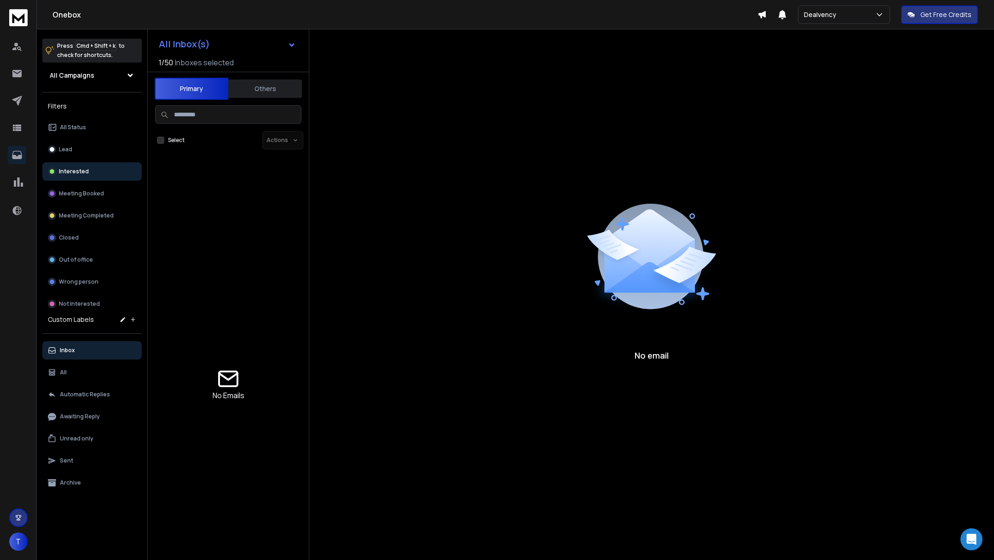
click at [226, 59] on h3 "Inboxes selected" at bounding box center [204, 62] width 59 height 11
click at [250, 45] on button "All Inbox(s)" at bounding box center [227, 44] width 152 height 18
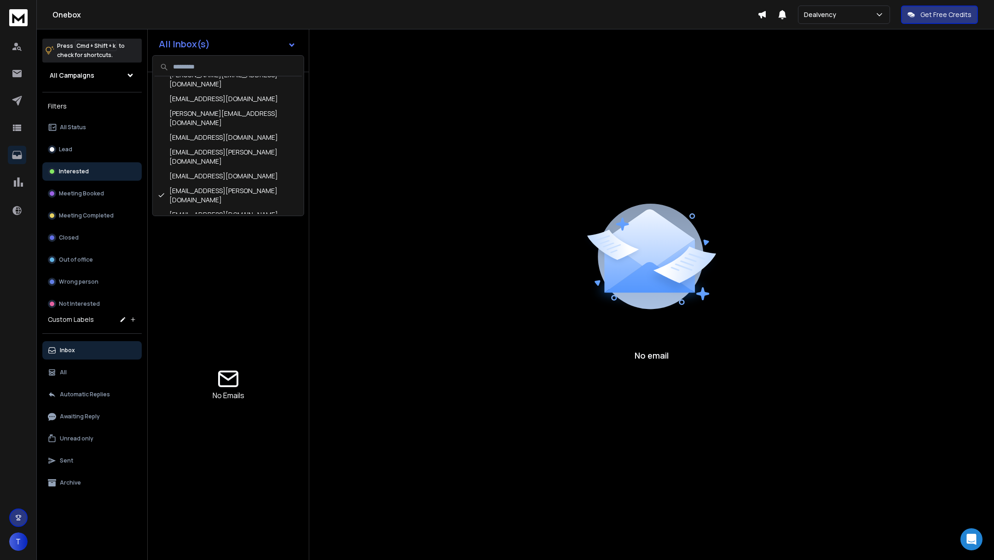
scroll to position [234, 0]
click at [17, 79] on icon at bounding box center [17, 73] width 11 height 11
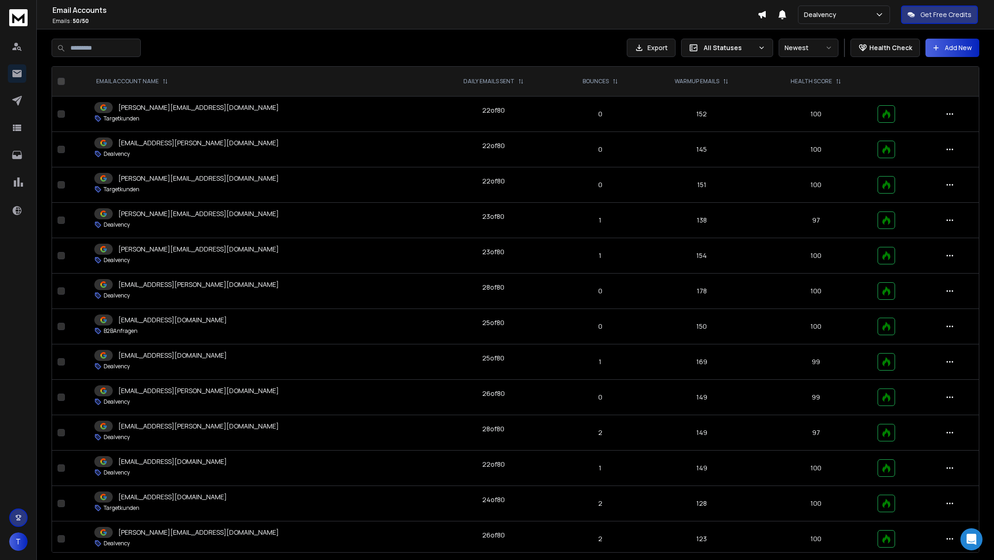
click at [80, 48] on input at bounding box center [96, 48] width 89 height 18
type input "*******"
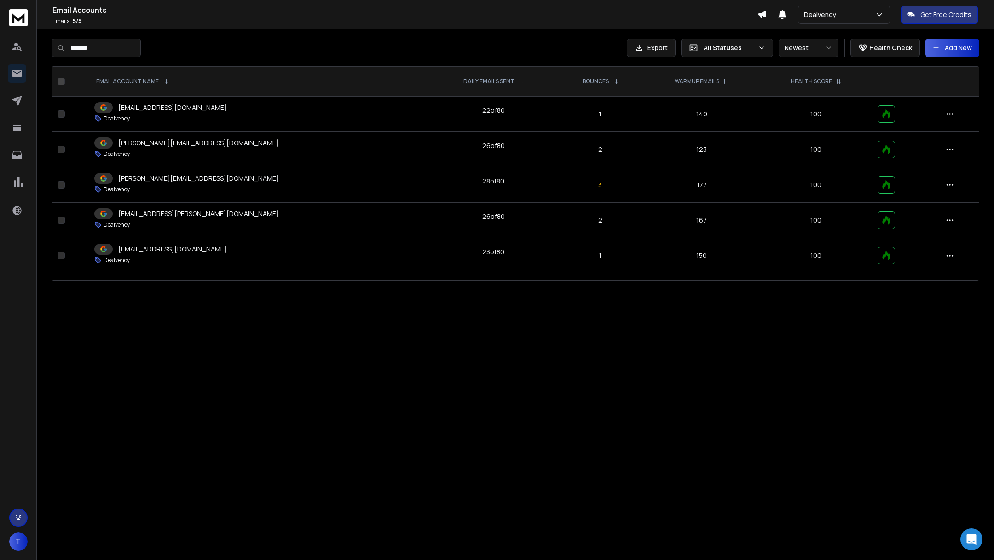
click at [63, 218] on button "button" at bounding box center [61, 220] width 7 height 7
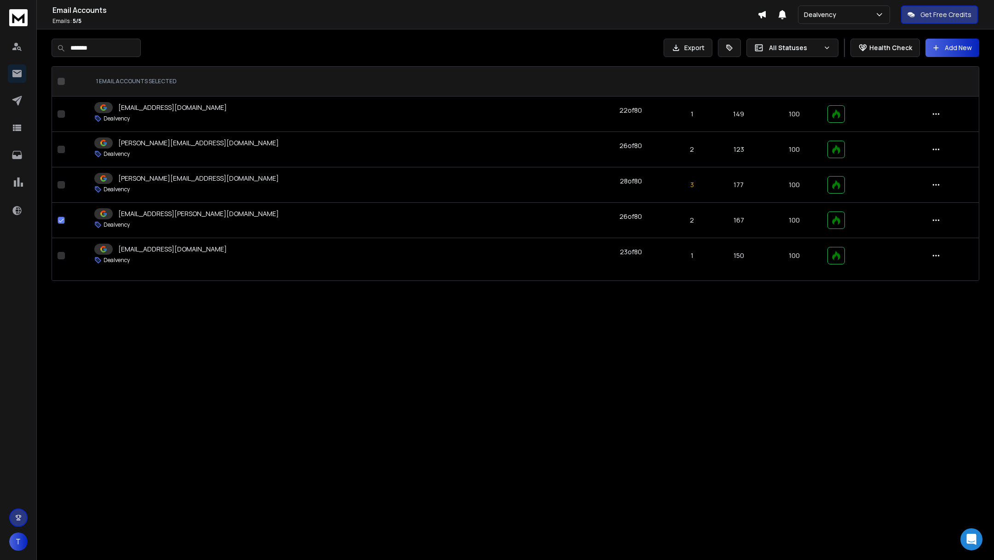
click at [831, 224] on icon at bounding box center [835, 220] width 9 height 9
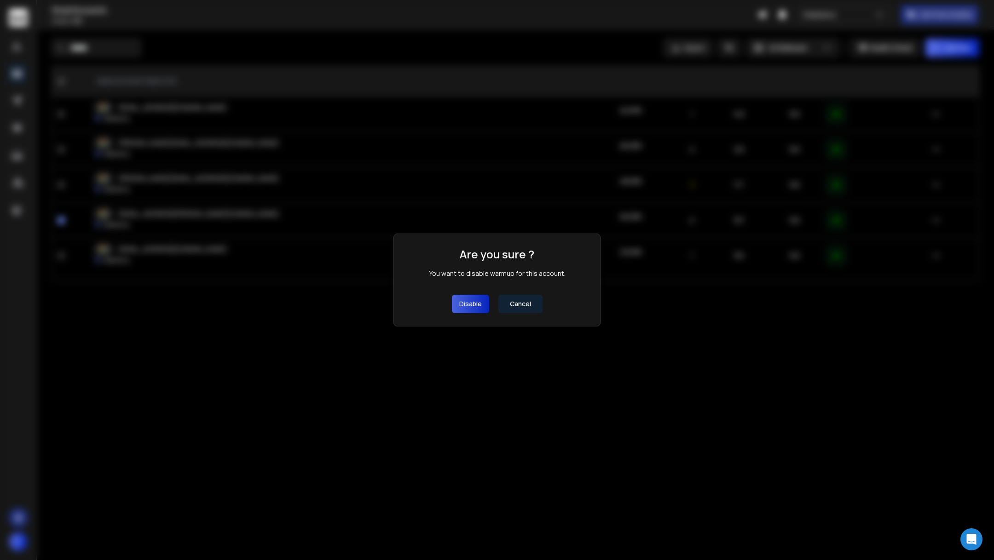
click at [481, 305] on button "Disable" at bounding box center [470, 304] width 37 height 18
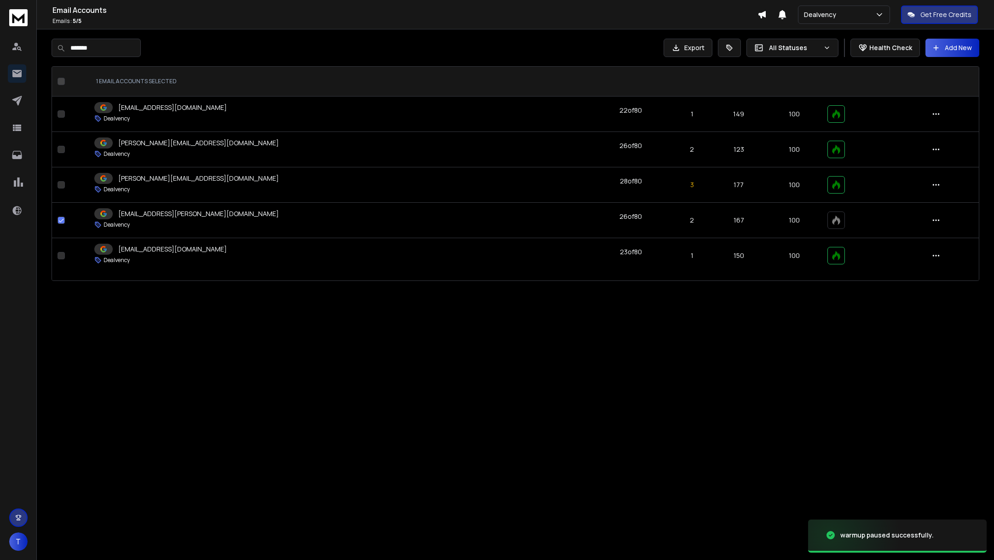
click at [932, 219] on icon at bounding box center [936, 220] width 8 height 8
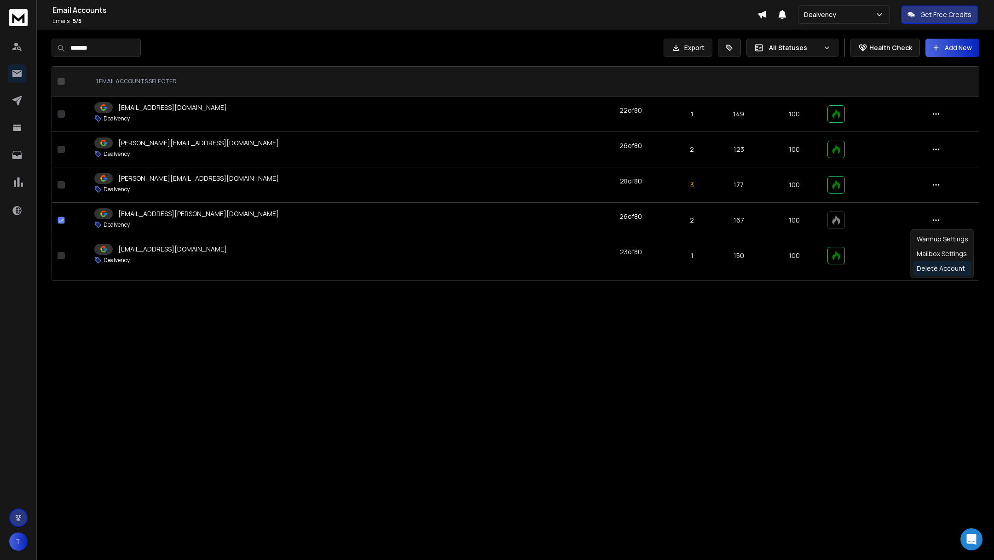
click at [955, 273] on div "Delete Account" at bounding box center [942, 268] width 59 height 15
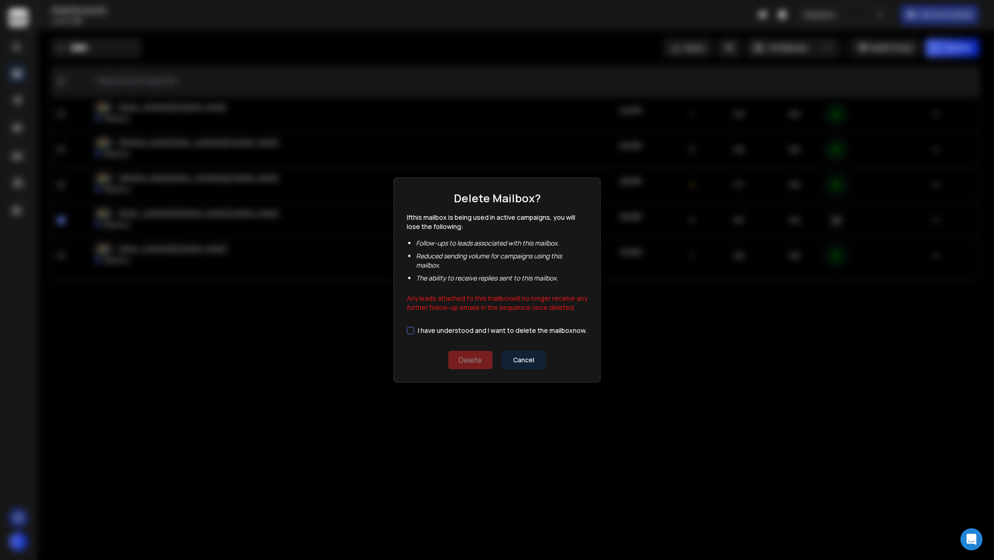
click at [470, 334] on label "I have understood and I want to delete the mailbox now." at bounding box center [502, 331] width 169 height 6
click at [414, 334] on button "I have understood and I want to delete the mailbox now." at bounding box center [410, 330] width 7 height 7
click at [536, 364] on button "Cancel" at bounding box center [523, 360] width 44 height 18
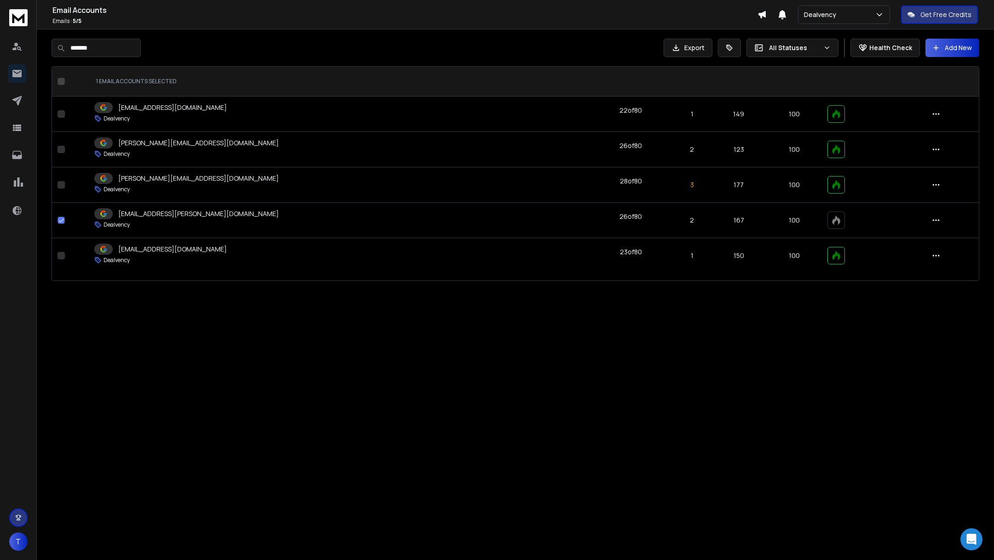
click at [61, 219] on button "button" at bounding box center [61, 220] width 7 height 7
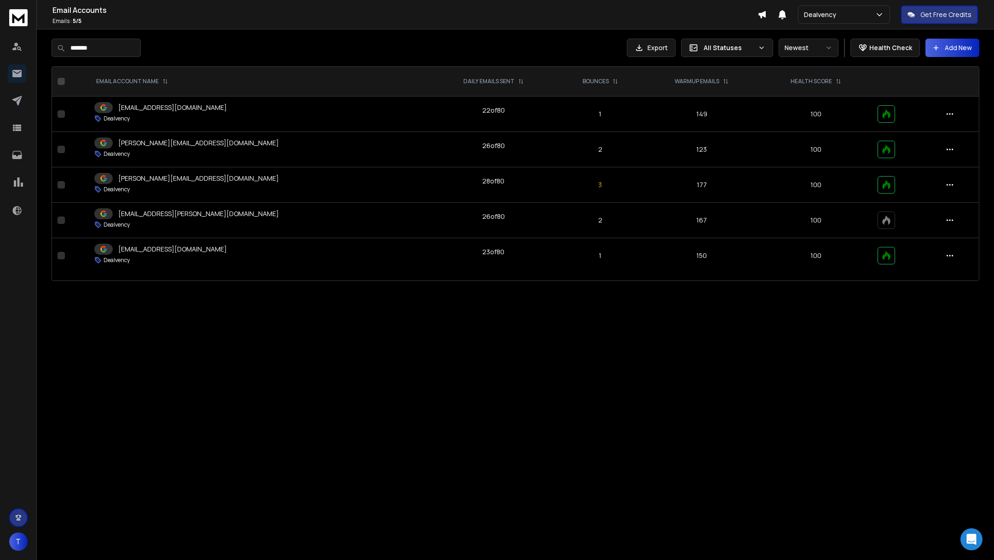
click at [61, 219] on button "button" at bounding box center [61, 220] width 7 height 7
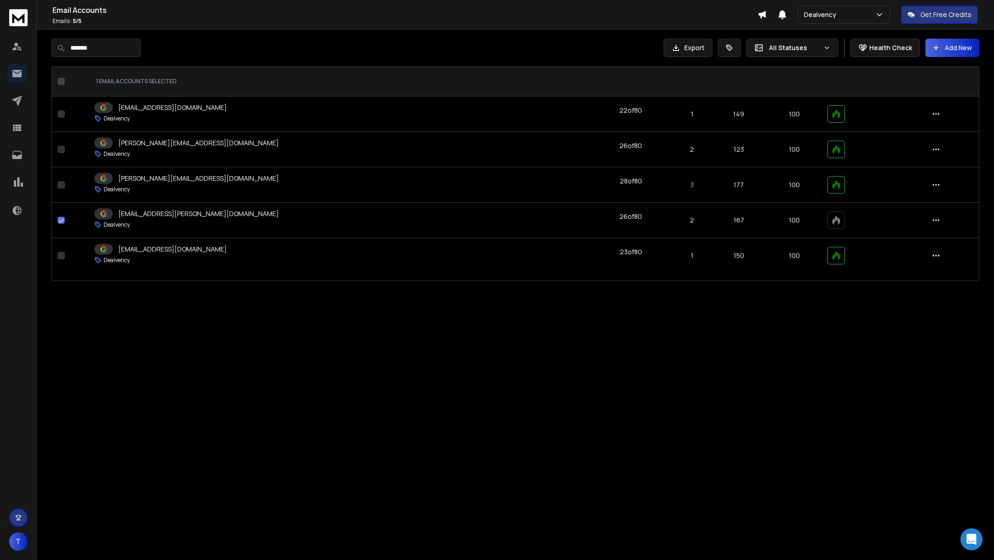
click at [61, 219] on button "button" at bounding box center [61, 220] width 7 height 7
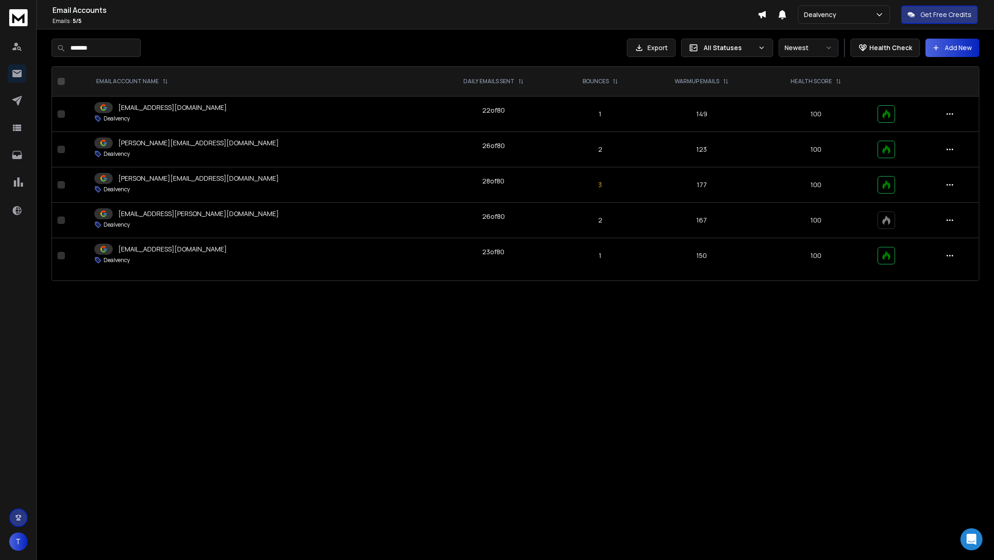
click at [61, 219] on button "button" at bounding box center [61, 220] width 7 height 7
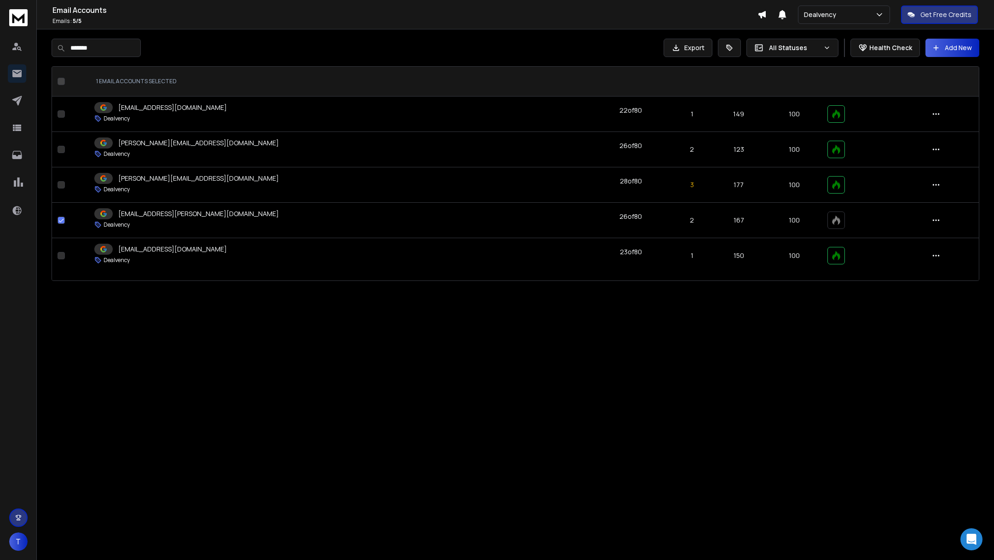
click at [932, 219] on icon at bounding box center [935, 219] width 7 height 1
click at [977, 543] on div "Open Intercom Messenger" at bounding box center [971, 540] width 24 height 24
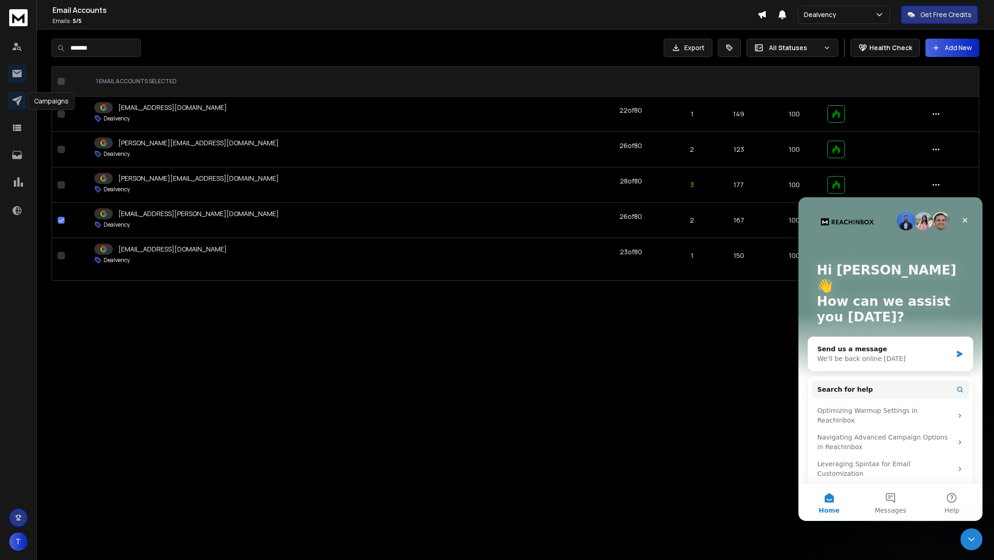
click at [21, 96] on icon at bounding box center [17, 101] width 10 height 10
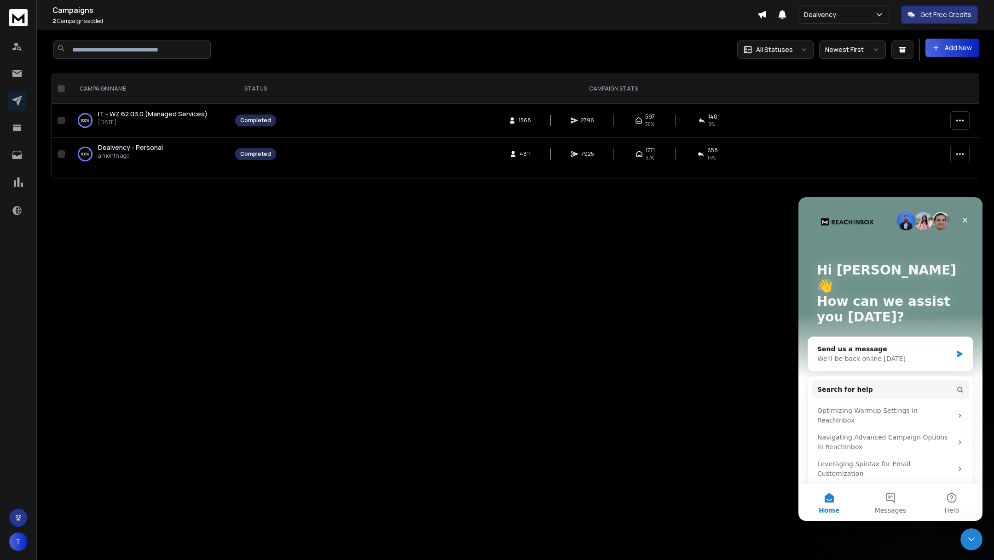
click at [189, 119] on p "[DATE]" at bounding box center [152, 122] width 109 height 7
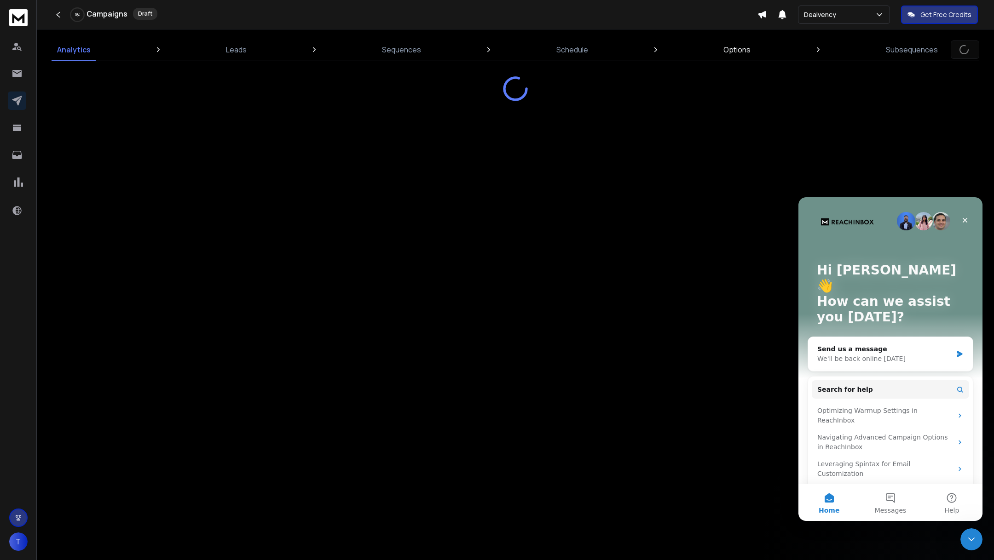
click at [733, 58] on link "Options" at bounding box center [737, 50] width 38 height 22
select select "*"
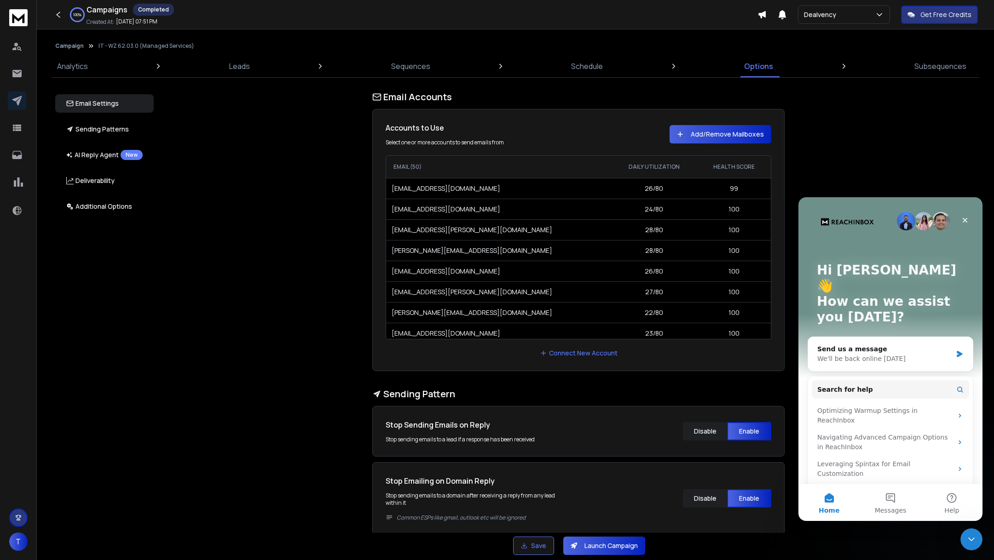
click at [692, 140] on button "Add/Remove Mailboxes" at bounding box center [720, 134] width 102 height 18
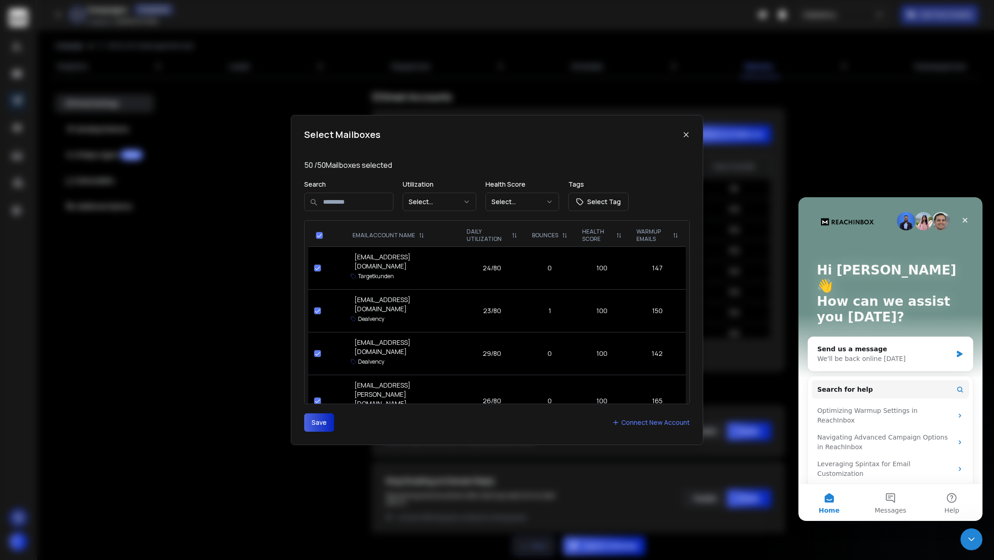
click at [349, 202] on input at bounding box center [348, 202] width 89 height 18
click at [322, 235] on button "Select this Page" at bounding box center [319, 235] width 7 height 7
click at [322, 235] on button "button" at bounding box center [319, 235] width 7 height 7
click at [350, 202] on input at bounding box center [348, 202] width 89 height 18
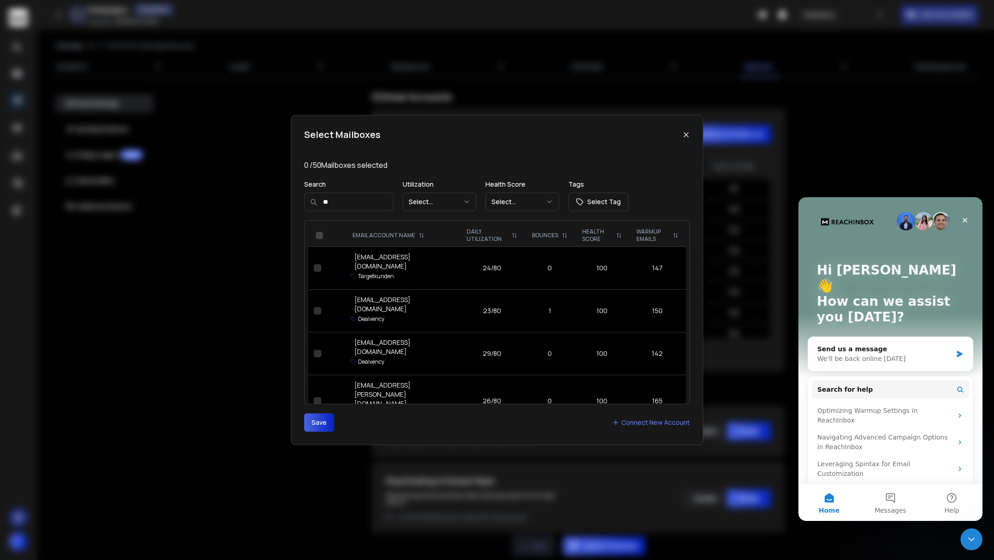
type input "*"
type input "*******"
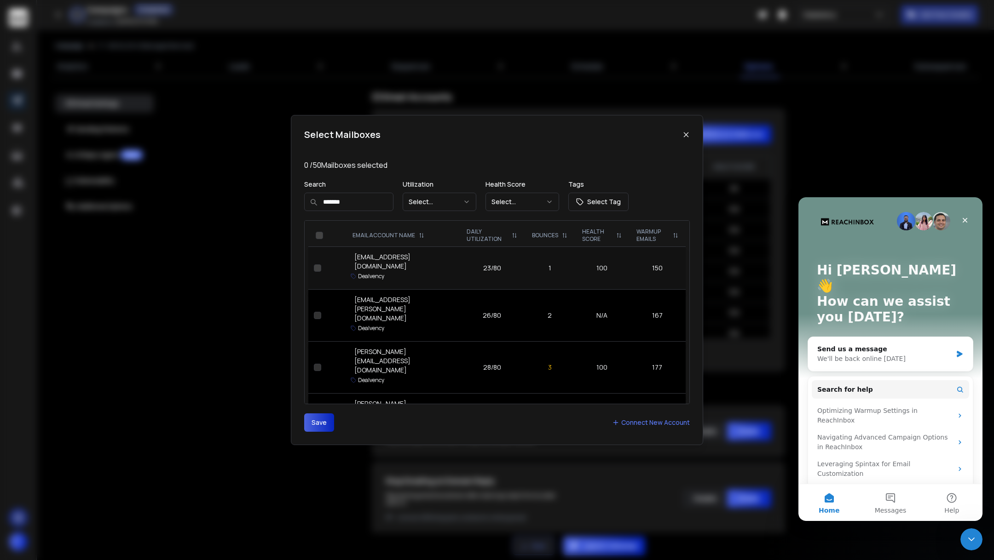
scroll to position [13, 0]
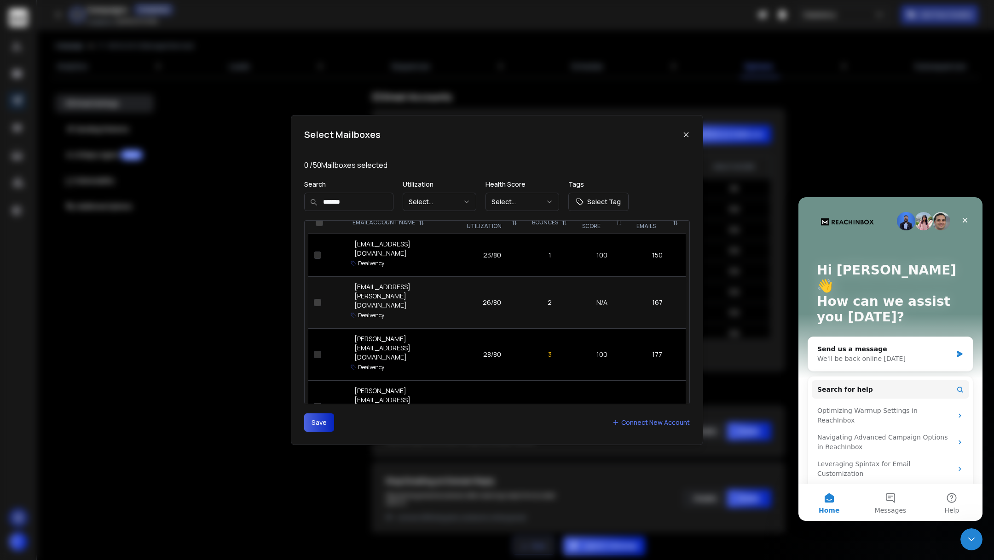
click at [318, 299] on button "button" at bounding box center [317, 302] width 7 height 7
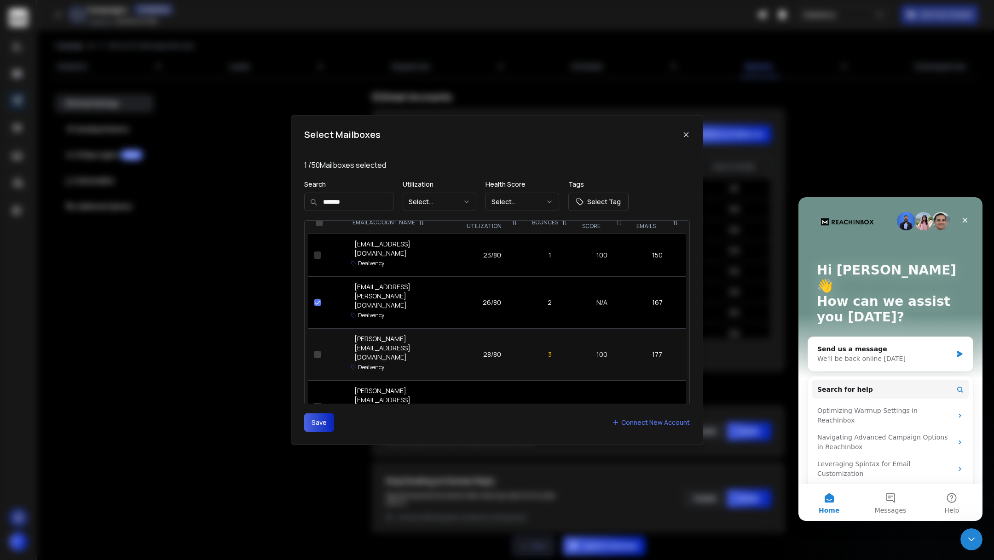
scroll to position [0, 0]
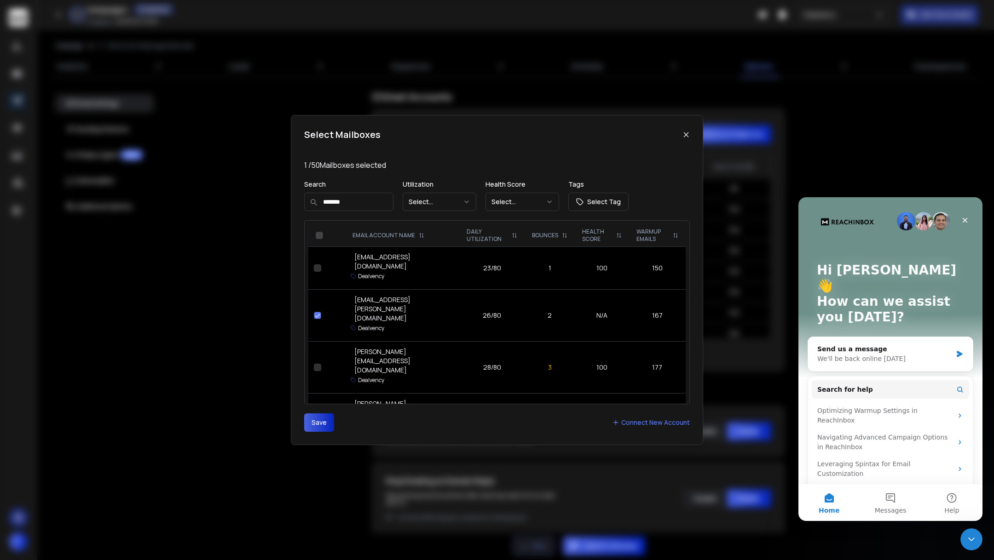
click at [687, 137] on icon at bounding box center [685, 134] width 7 height 7
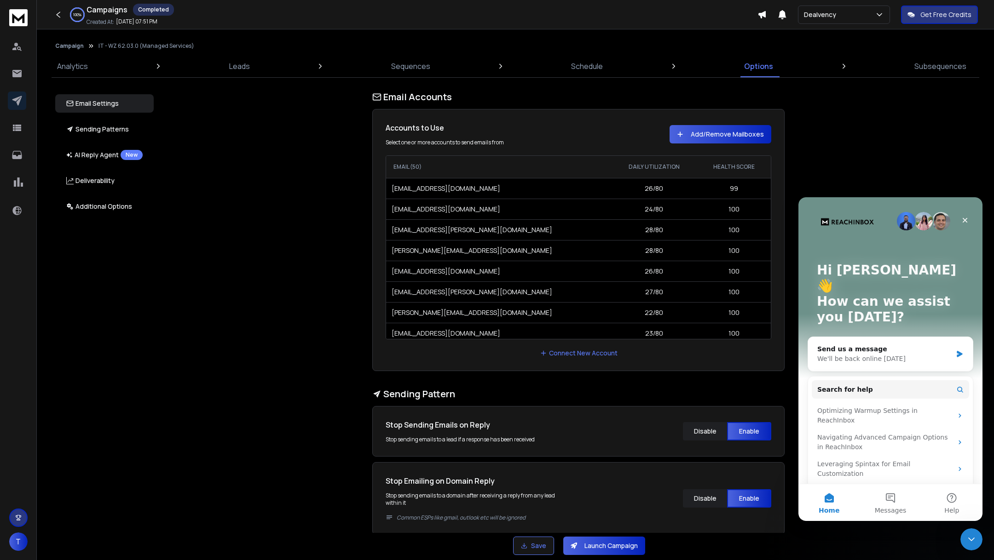
click at [717, 134] on button "Add/Remove Mailboxes" at bounding box center [720, 134] width 102 height 18
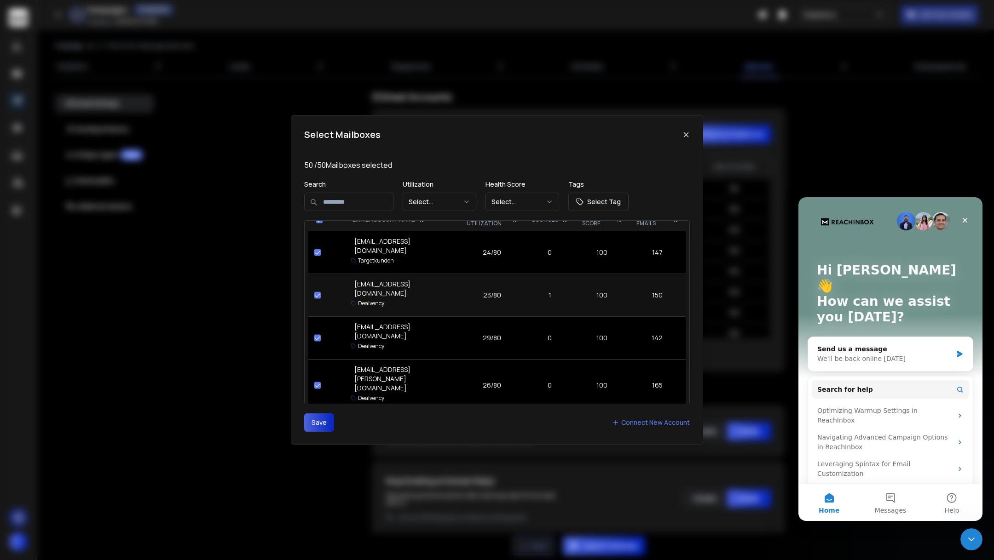
scroll to position [21, 0]
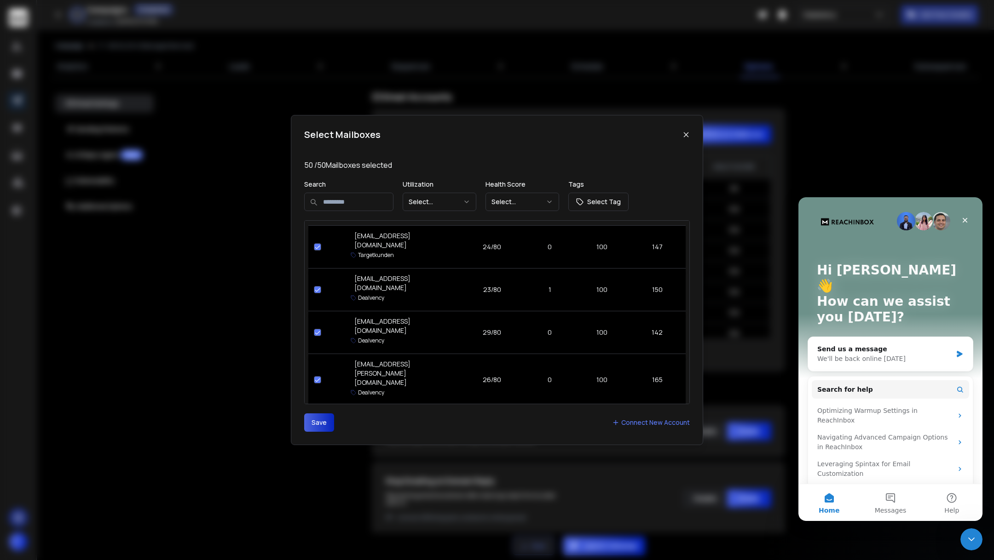
click at [366, 217] on div "50 / 50 Mailboxes selected Search Utilization Select... Health Score Select... …" at bounding box center [497, 296] width 386 height 272
click at [376, 204] on input at bounding box center [348, 202] width 89 height 18
click at [324, 203] on input "*********" at bounding box center [348, 202] width 89 height 18
type input "**********"
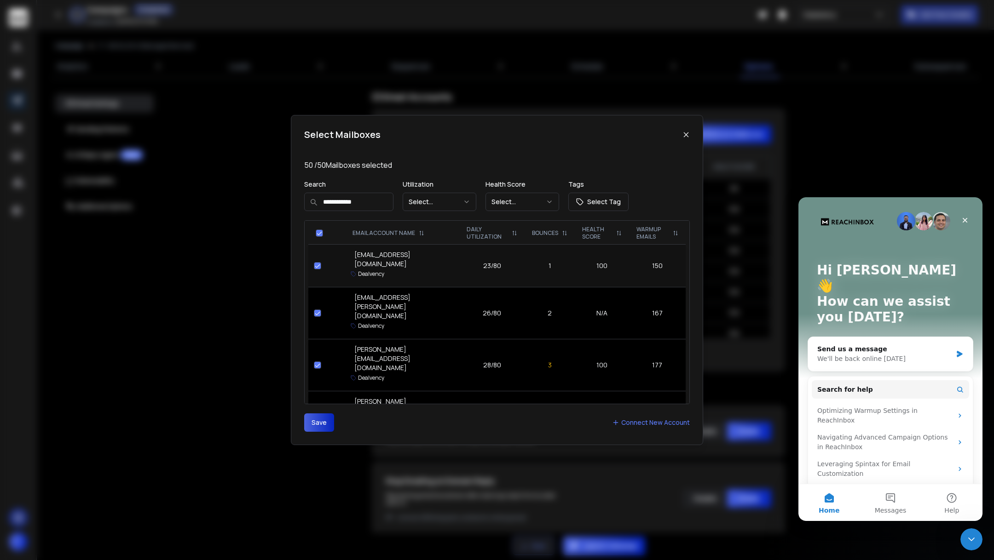
scroll to position [1, 0]
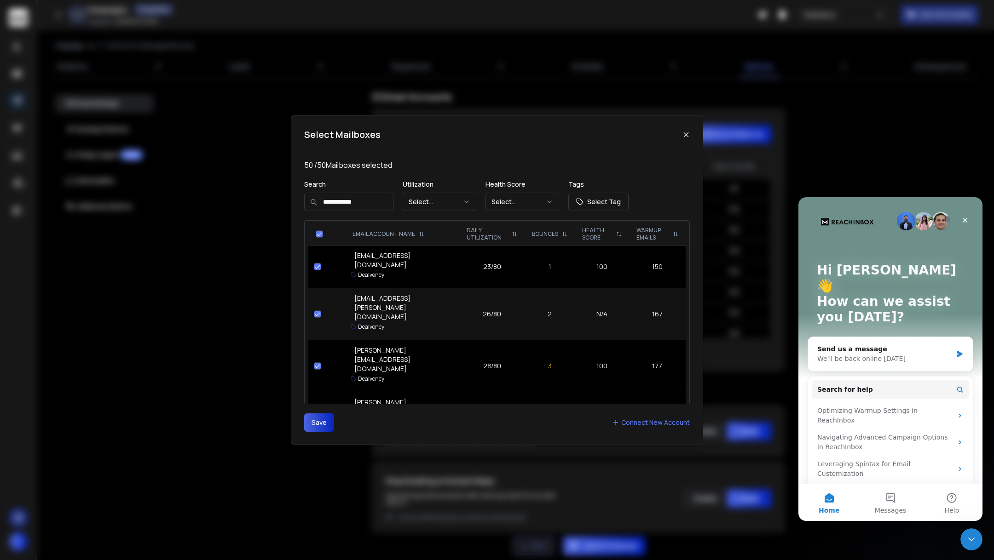
click at [319, 311] on button "button" at bounding box center [317, 314] width 7 height 7
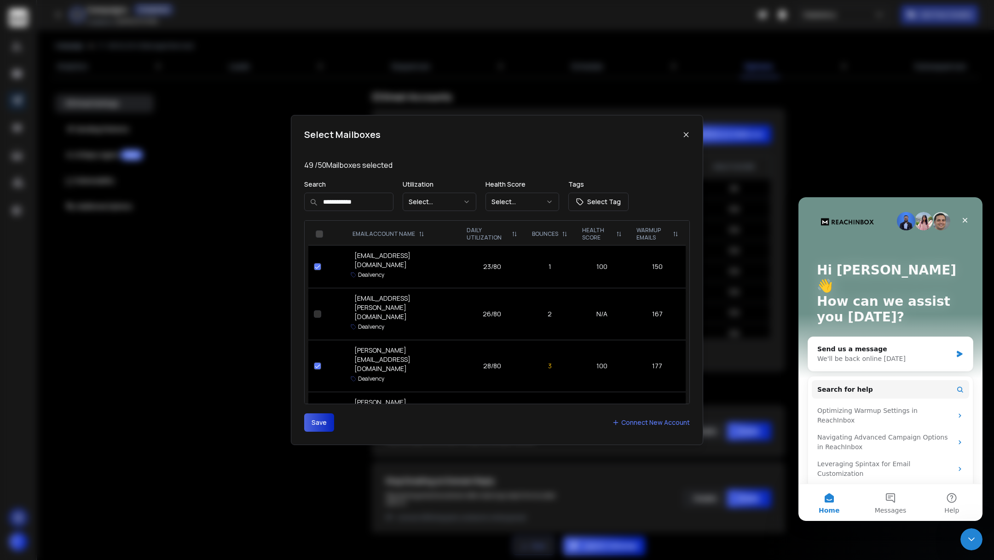
click at [321, 426] on button "Save" at bounding box center [319, 423] width 30 height 18
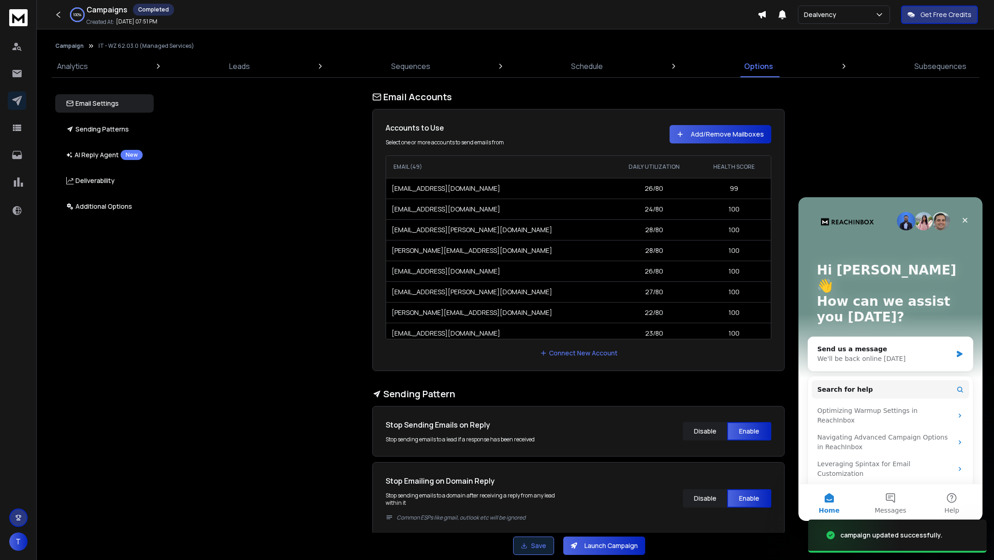
click at [547, 547] on button "Save" at bounding box center [533, 546] width 41 height 18
click at [13, 100] on icon at bounding box center [17, 101] width 10 height 10
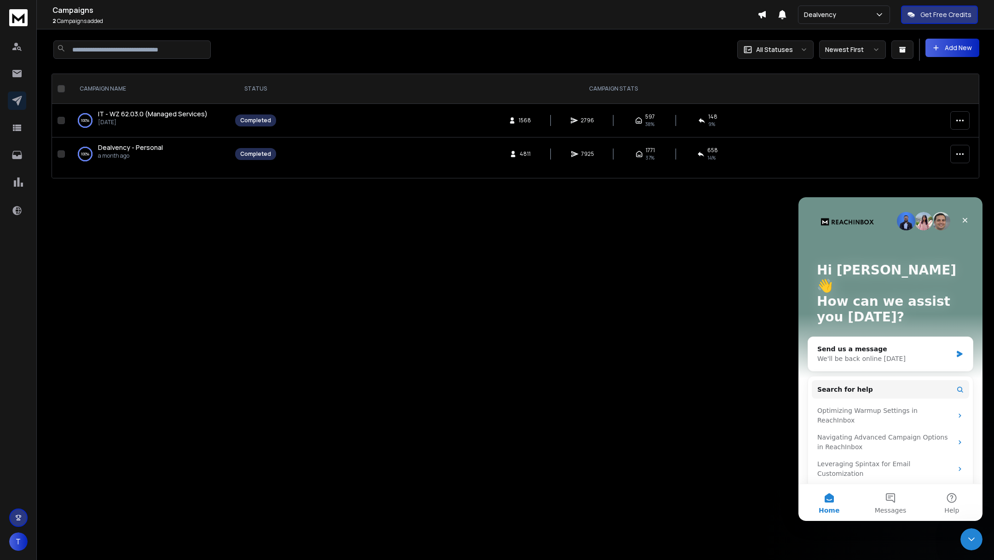
click at [189, 162] on div "100 % Dealvency - Personal a month ago" at bounding box center [149, 154] width 143 height 22
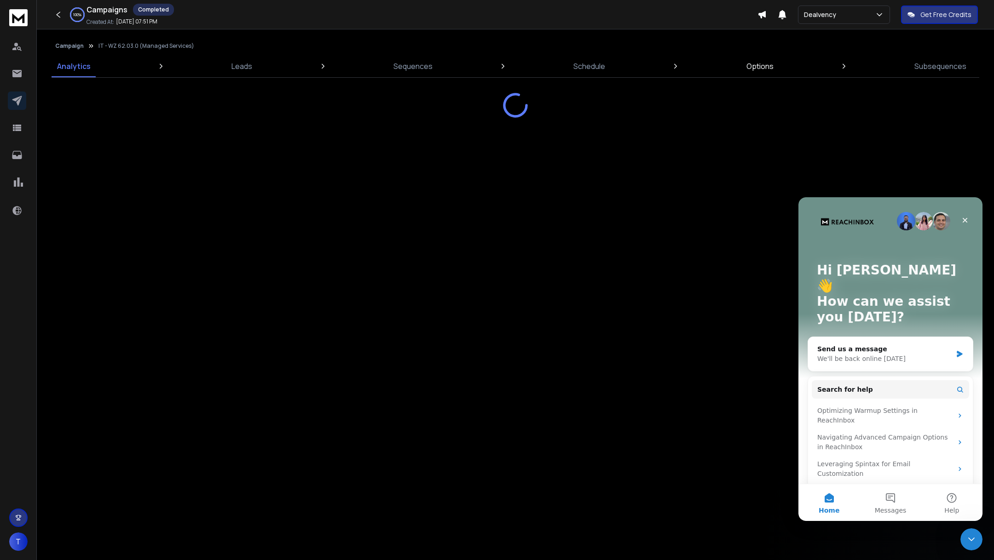
click at [756, 66] on p "Options" at bounding box center [759, 66] width 27 height 11
select select "*"
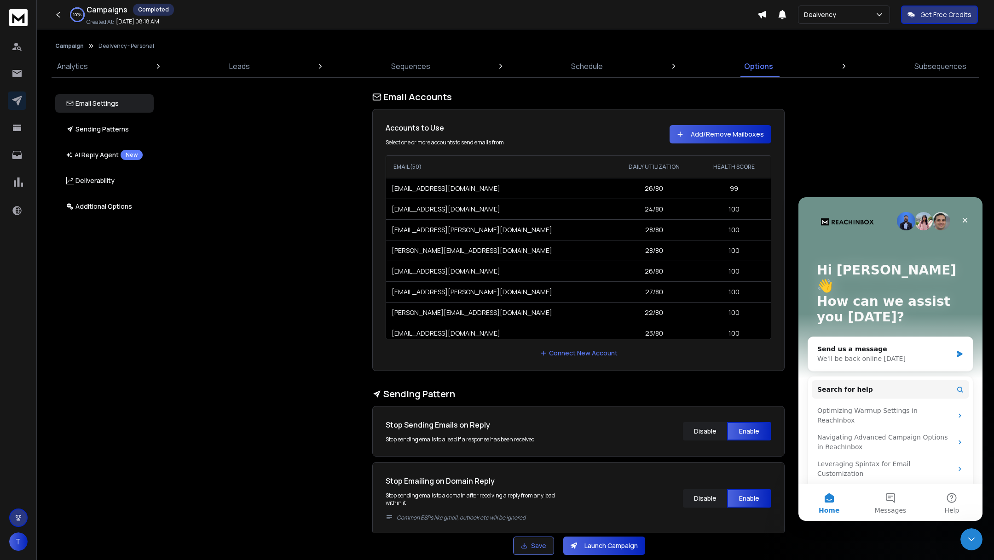
click at [717, 140] on button "Add/Remove Mailboxes" at bounding box center [720, 134] width 102 height 18
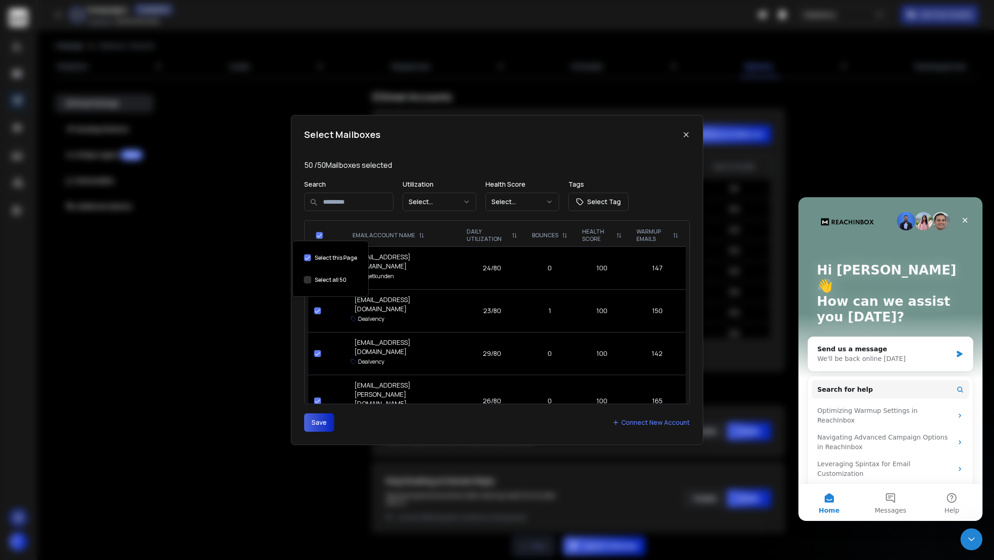
click at [319, 235] on button "Select this Page" at bounding box center [319, 235] width 7 height 7
click at [352, 205] on input at bounding box center [348, 202] width 89 height 18
click at [321, 232] on button "Select this Page" at bounding box center [319, 235] width 7 height 7
click at [314, 276] on div "Select all 50" at bounding box center [330, 279] width 53 height 7
click at [305, 279] on button "Select this Page" at bounding box center [307, 279] width 7 height 7
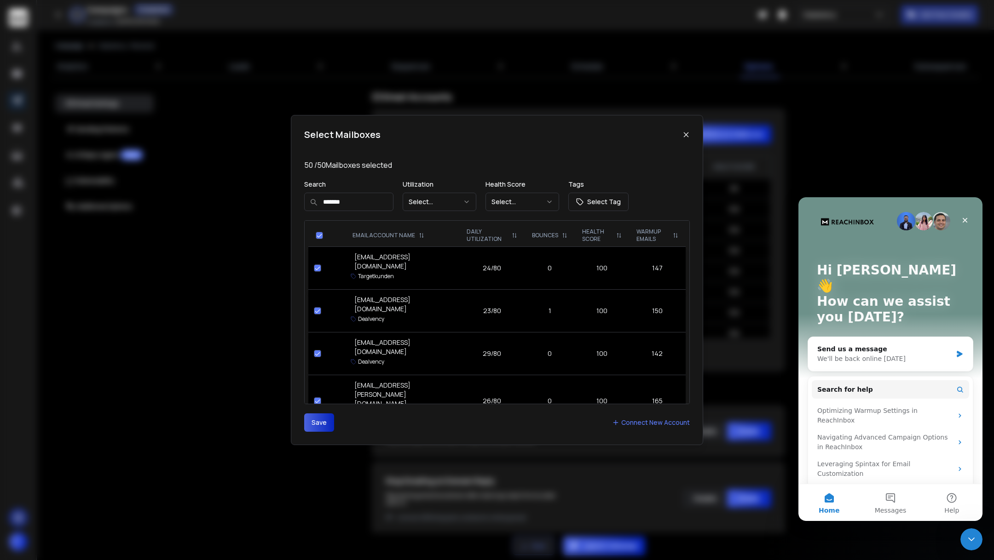
click at [390, 195] on input "*******" at bounding box center [348, 202] width 89 height 18
click at [390, 198] on input "*******" at bounding box center [348, 202] width 89 height 18
type input "**********"
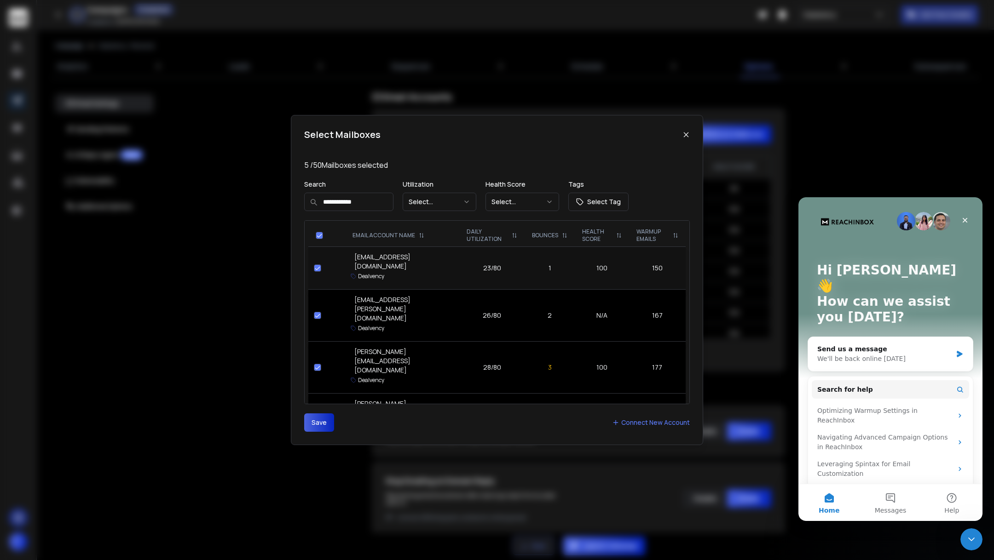
scroll to position [13, 0]
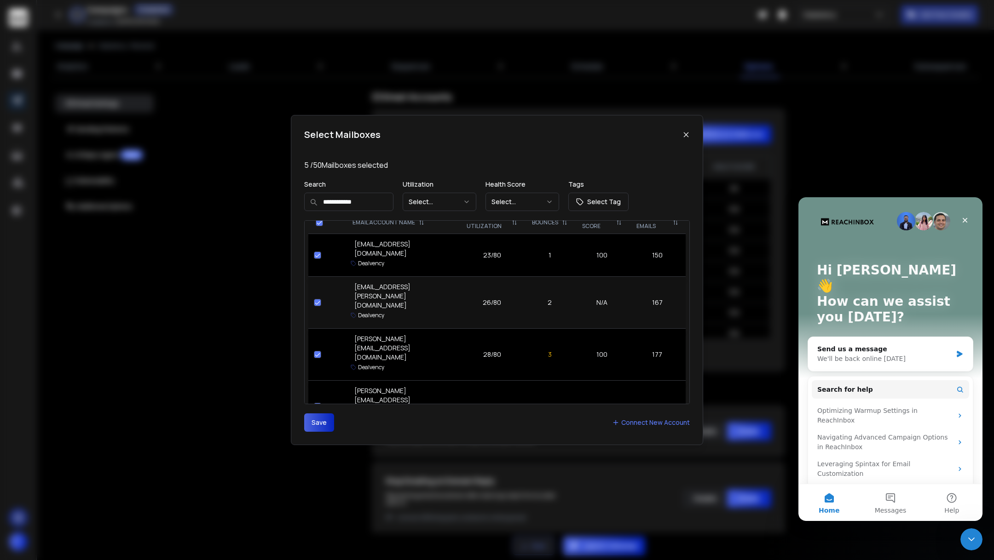
click at [317, 299] on button "button" at bounding box center [317, 302] width 7 height 7
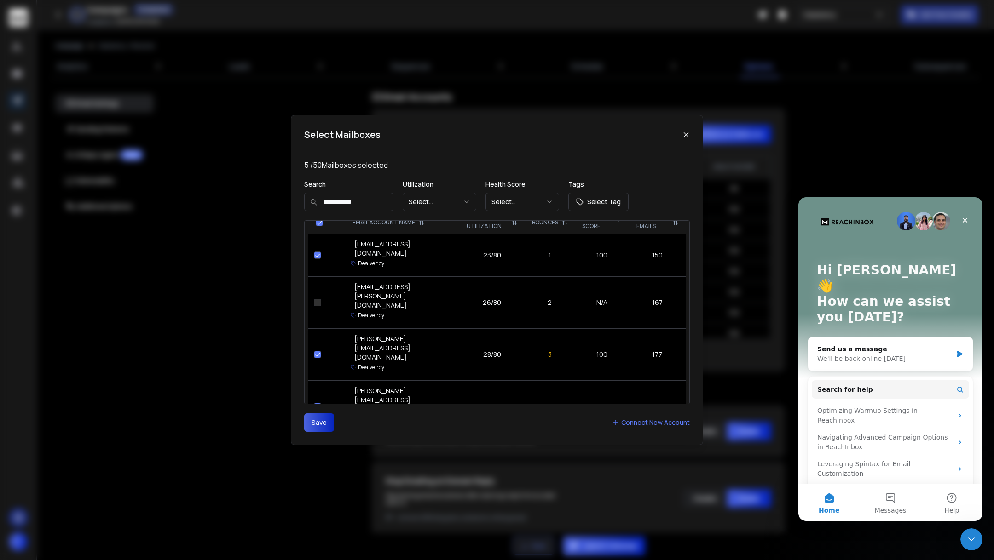
click at [322, 425] on button "Save" at bounding box center [319, 423] width 30 height 18
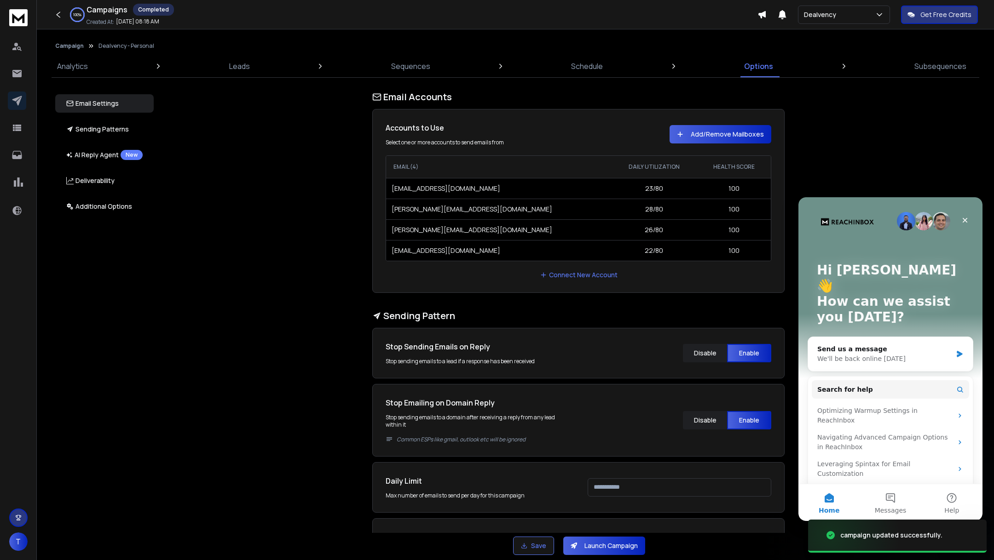
click at [749, 134] on button "Add/Remove Mailboxes" at bounding box center [720, 134] width 102 height 18
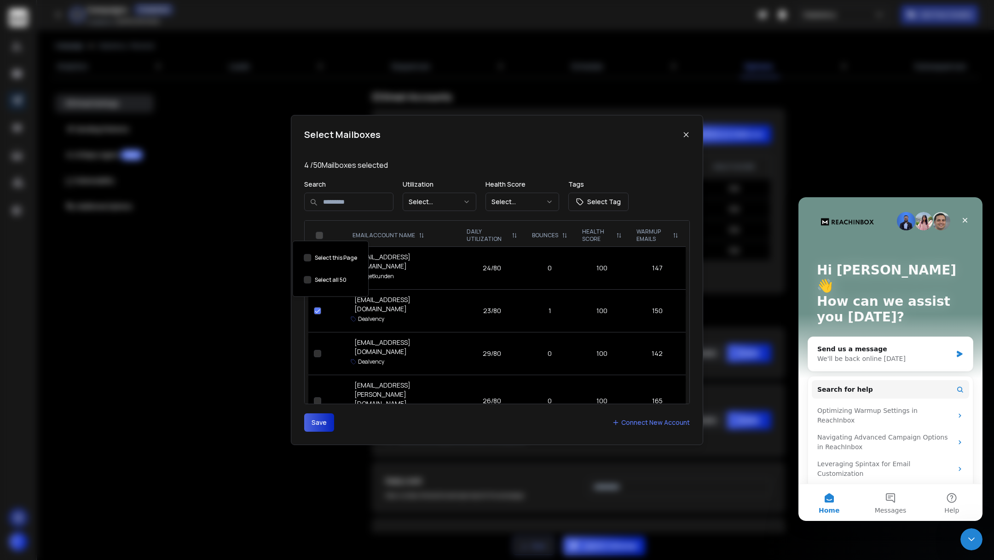
click at [321, 234] on button "Select this Page" at bounding box center [319, 235] width 7 height 7
click at [305, 277] on button "Select this Page" at bounding box center [307, 279] width 7 height 7
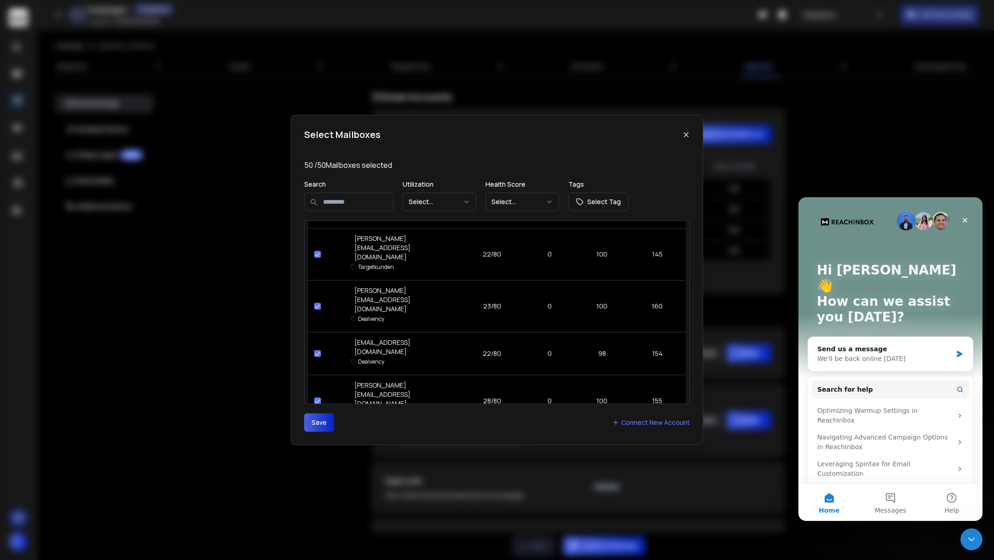
scroll to position [1555, 0]
click at [360, 200] on input at bounding box center [348, 202] width 89 height 18
type input "**********"
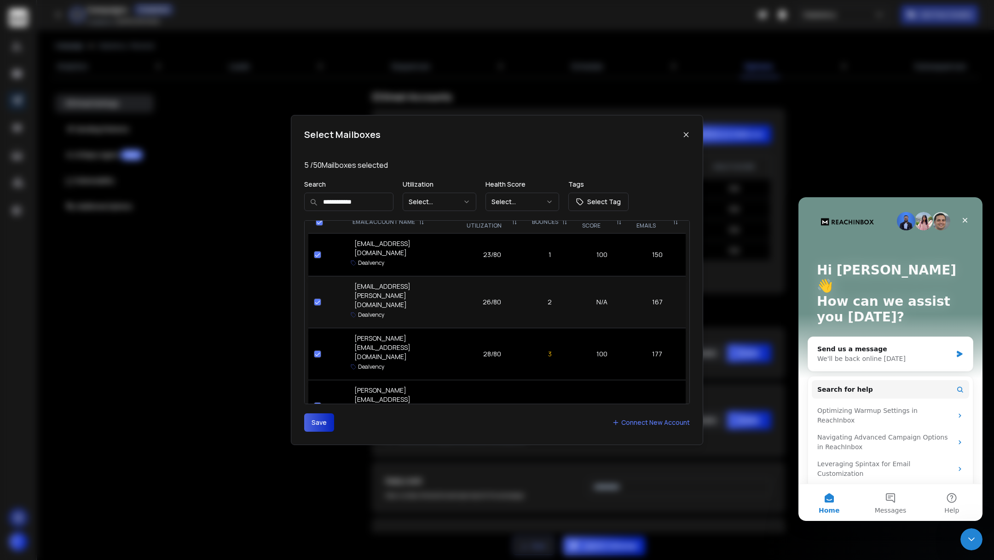
scroll to position [0, 0]
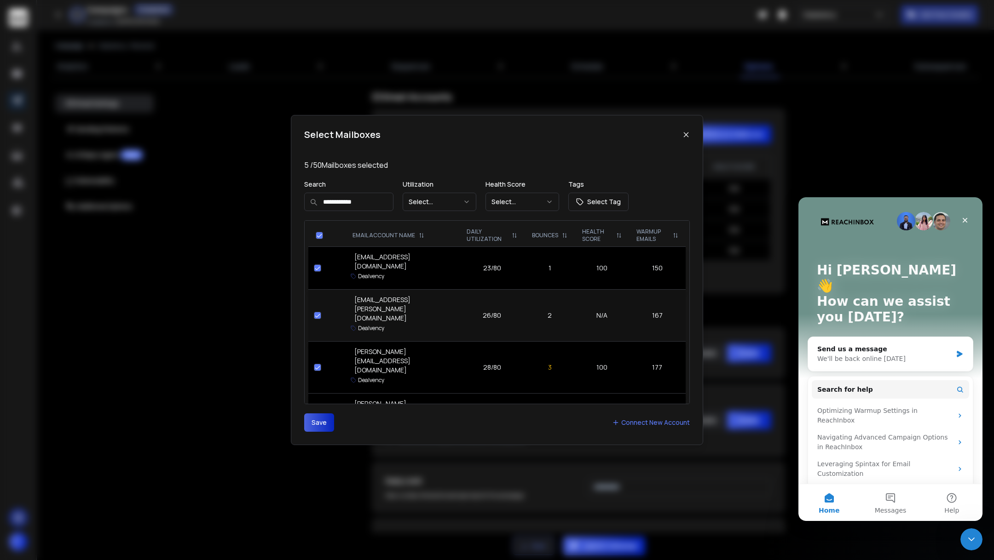
click at [318, 312] on button "button" at bounding box center [317, 315] width 7 height 7
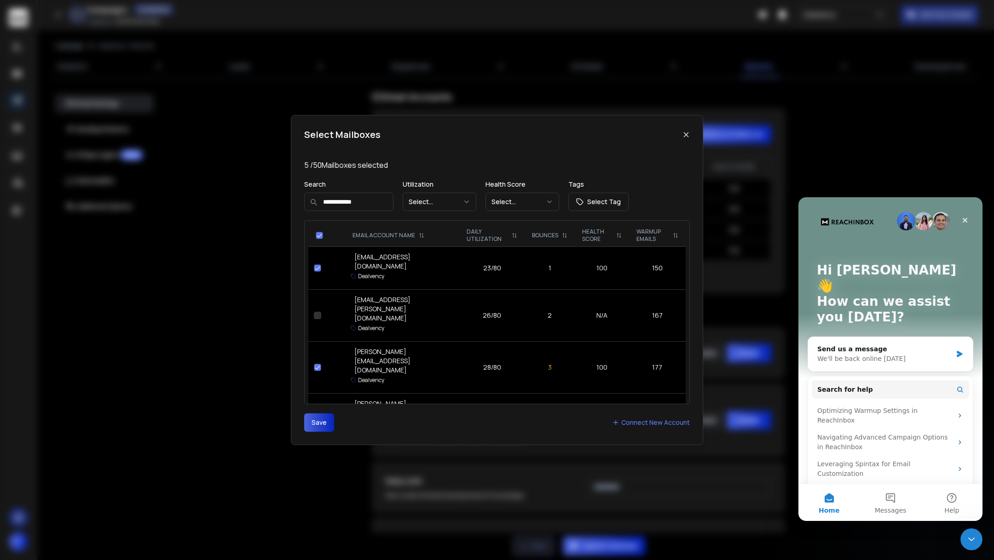
click at [369, 203] on input "**********" at bounding box center [348, 202] width 89 height 18
click at [327, 427] on button "Save" at bounding box center [319, 423] width 30 height 18
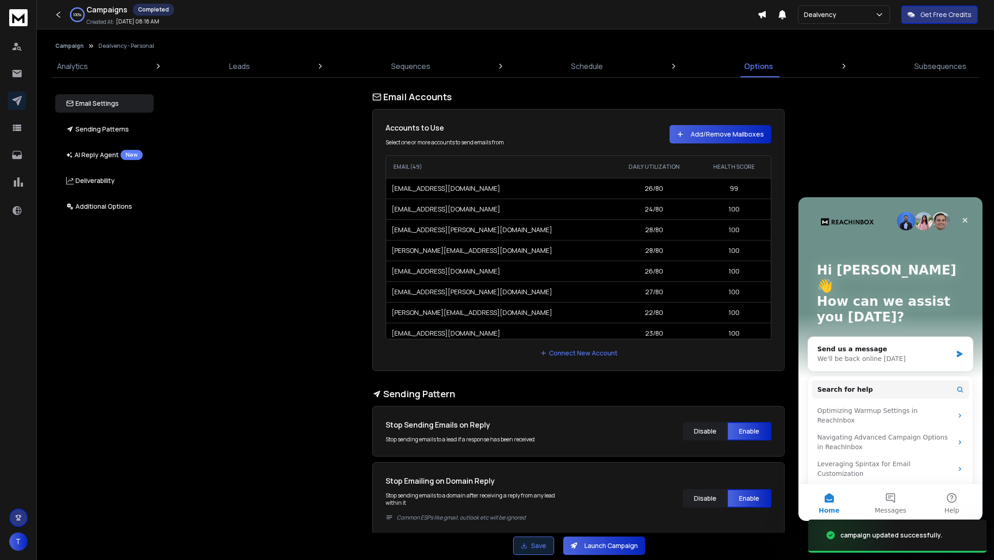
click at [528, 547] on button "Save" at bounding box center [533, 546] width 41 height 18
click at [19, 79] on icon at bounding box center [17, 73] width 11 height 11
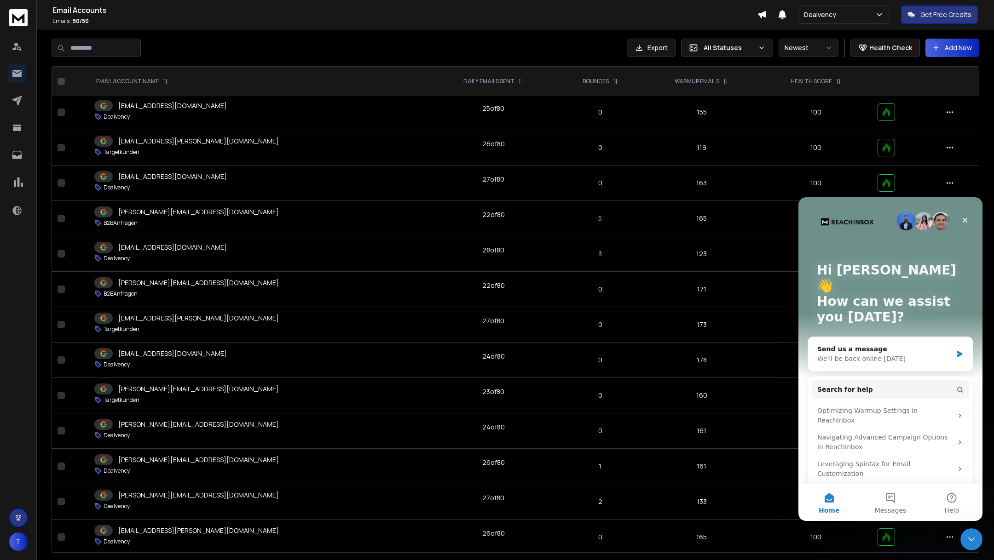
scroll to position [1315, 0]
